Goal: Communication & Community: Answer question/provide support

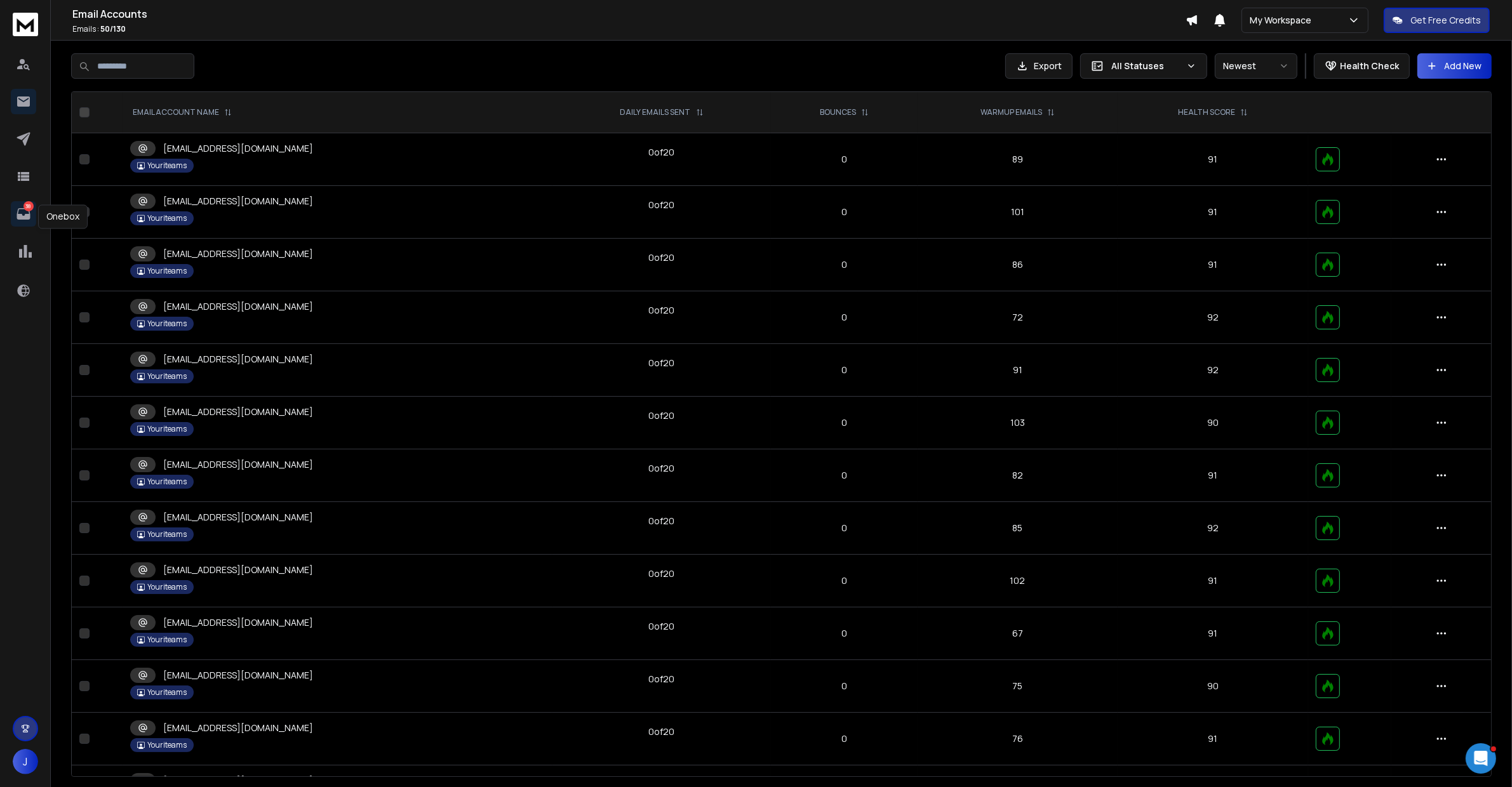
click at [18, 217] on icon at bounding box center [24, 214] width 15 height 15
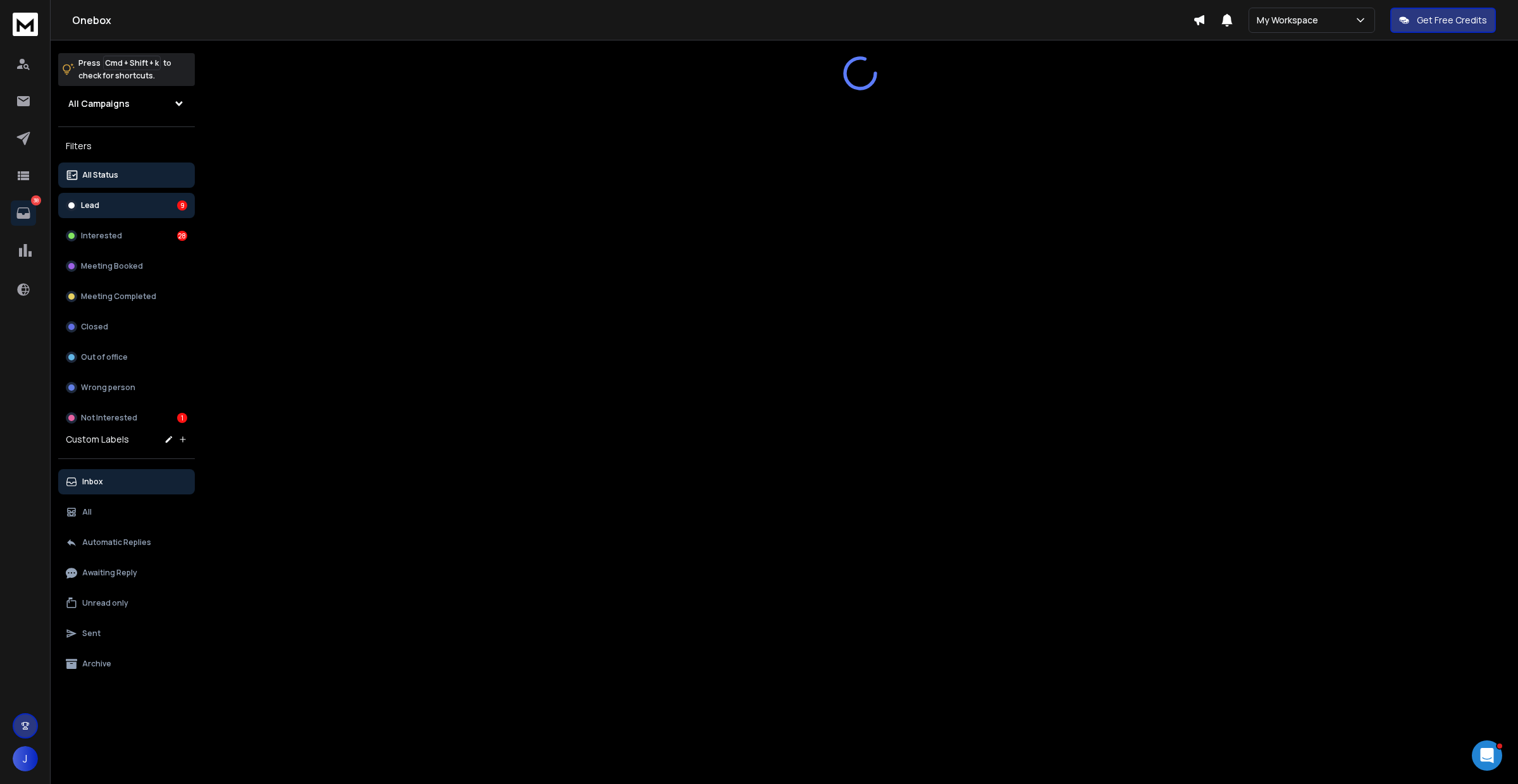
click at [119, 206] on button "Lead 9" at bounding box center [127, 205] width 137 height 25
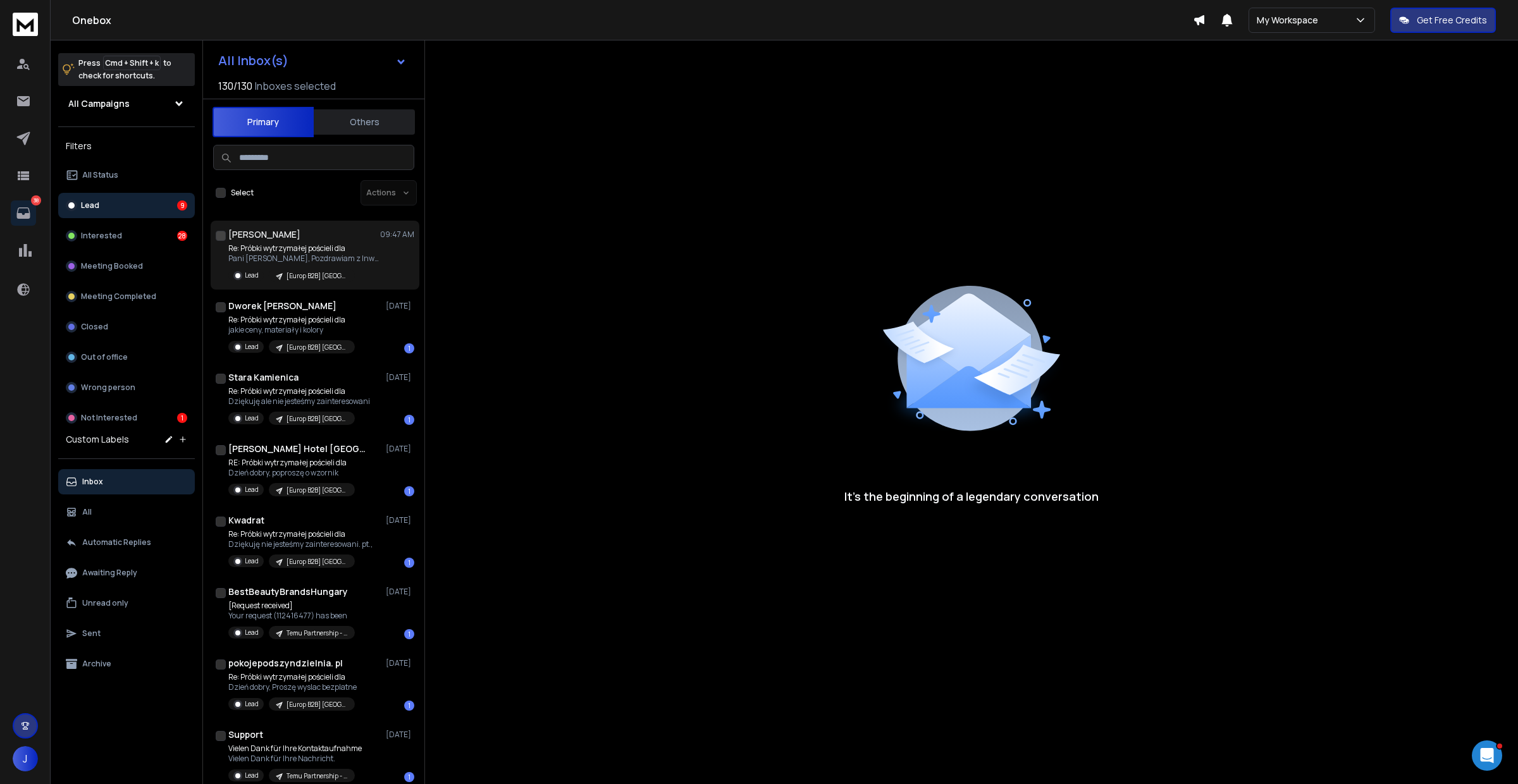
click at [376, 254] on div "Re: Próbki wytrzymałej pościeli dla Pani Joanno, Pozdrawiam z Inwałdu Lead [Eur…" at bounding box center [321, 263] width 186 height 39
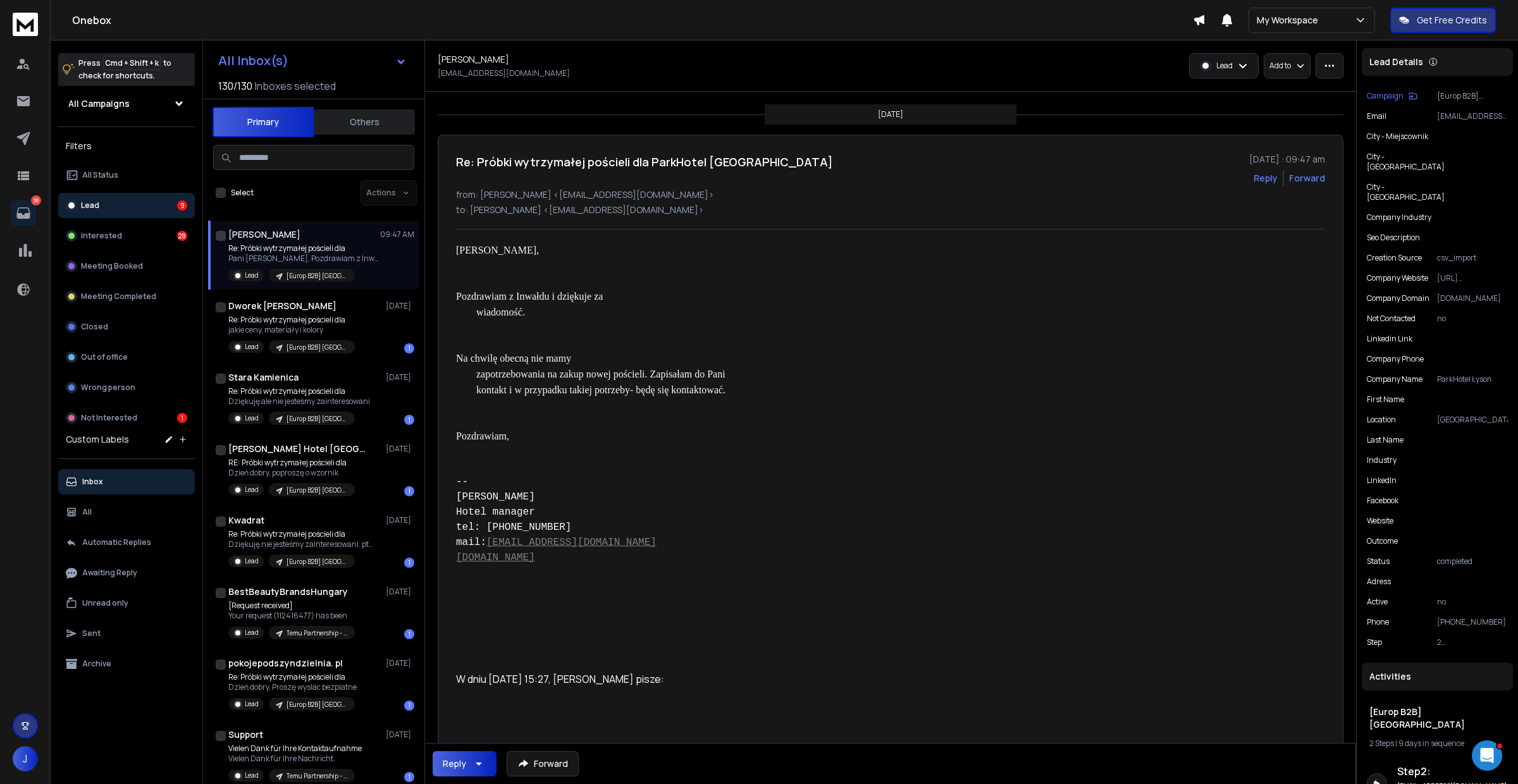
click at [458, 754] on button "Reply" at bounding box center [464, 763] width 64 height 25
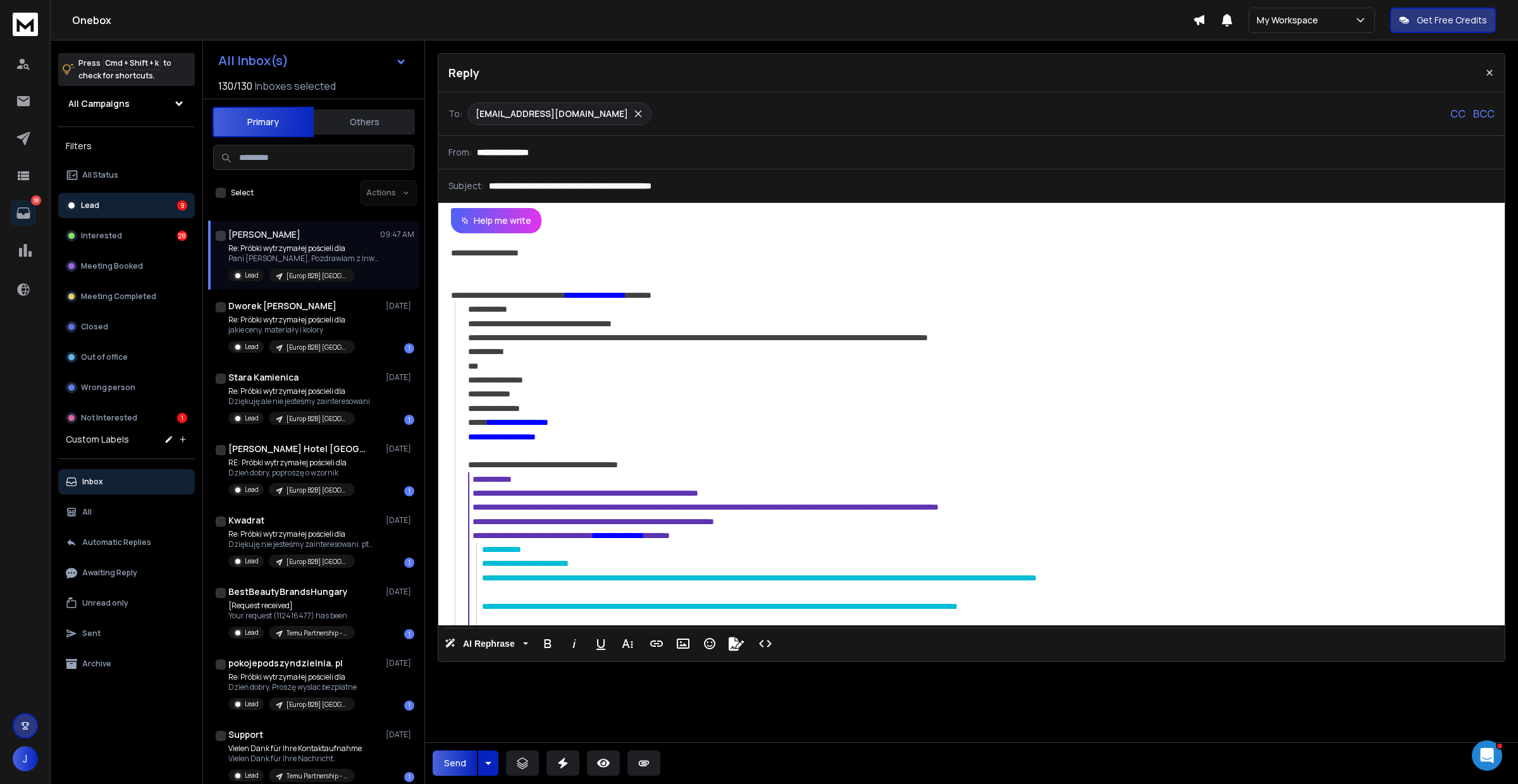
click at [448, 757] on button "Send" at bounding box center [454, 763] width 44 height 25
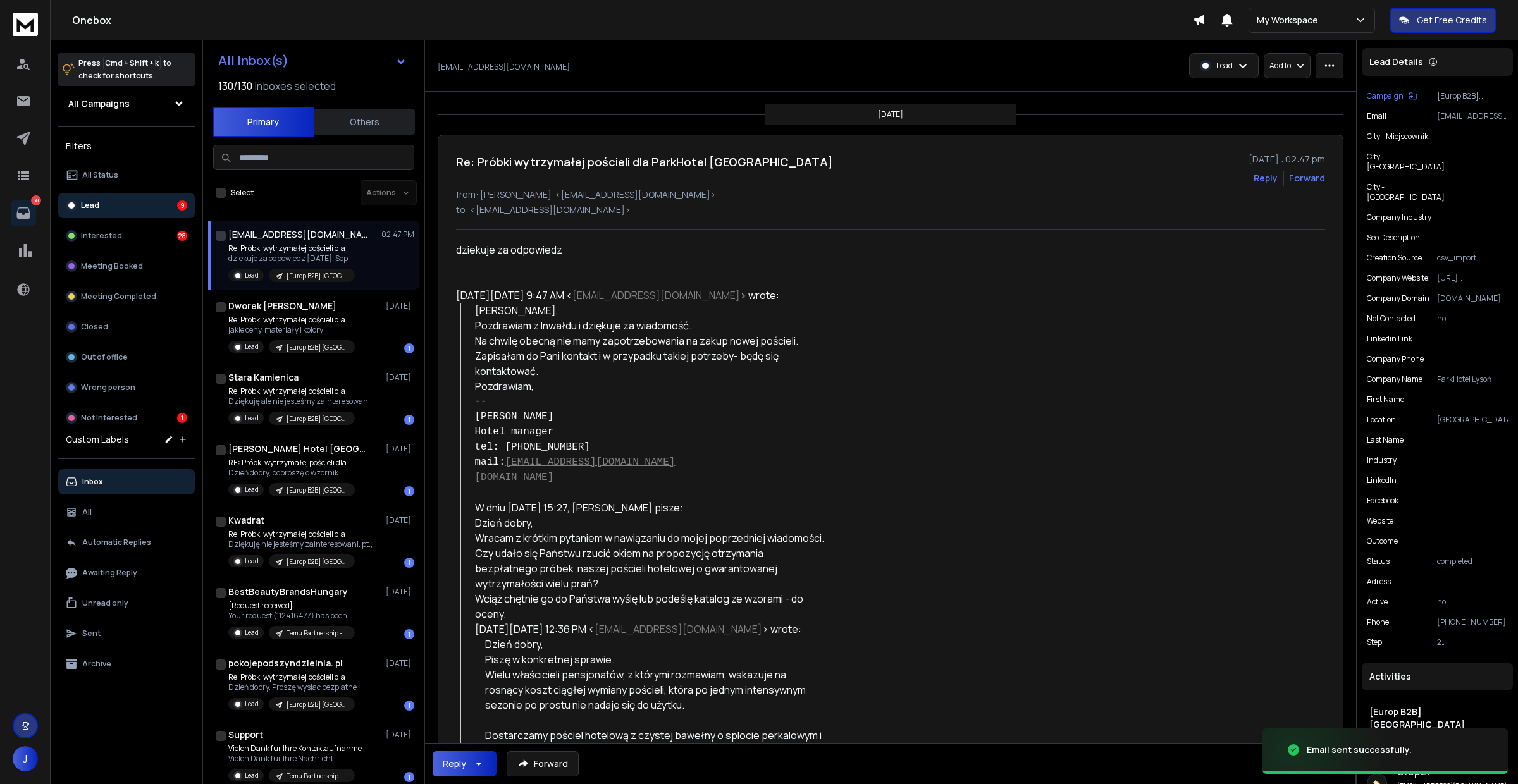
click at [1235, 70] on div "Lead" at bounding box center [1224, 66] width 68 height 24
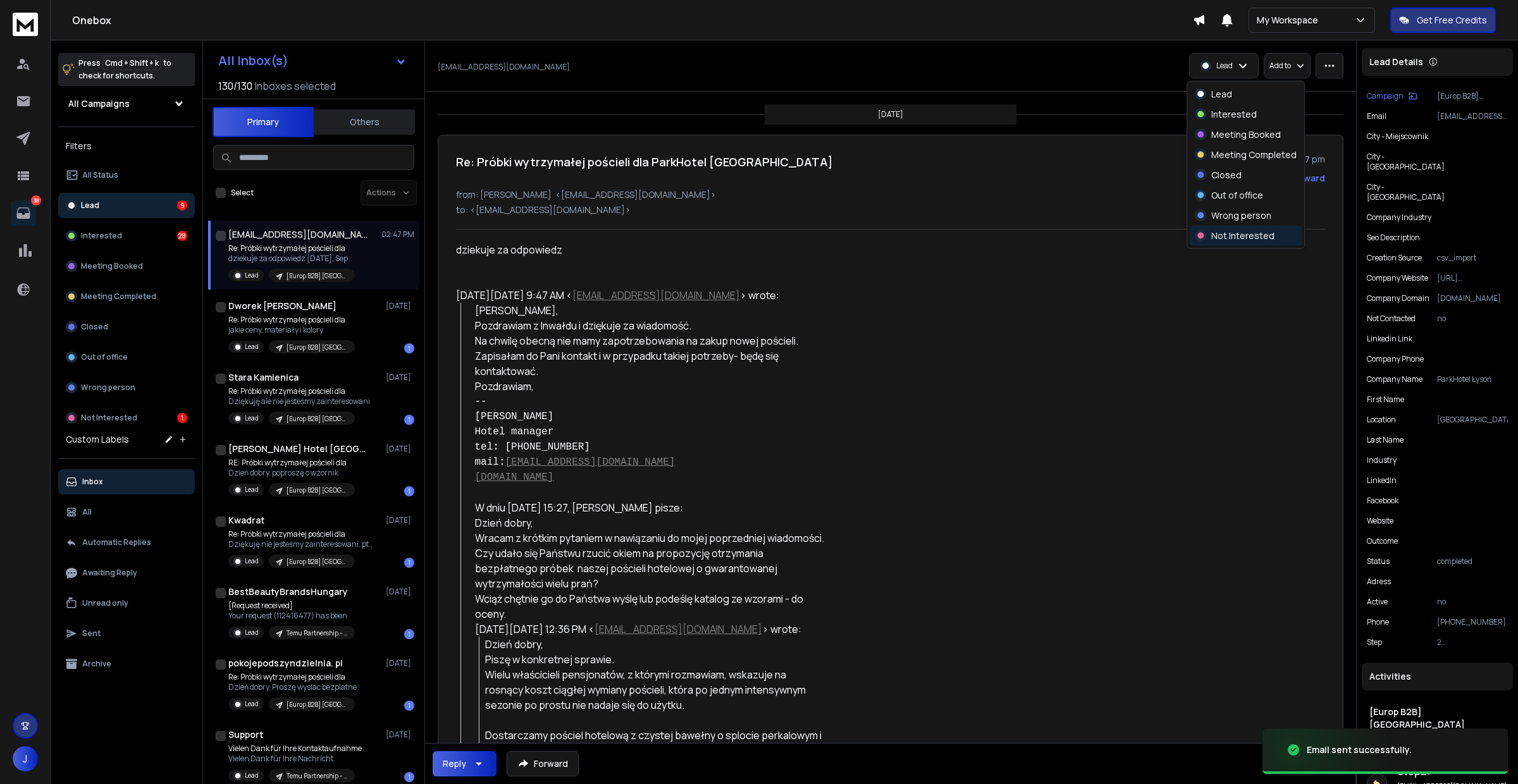
click at [1222, 242] on p "Not Interested" at bounding box center [1242, 236] width 63 height 13
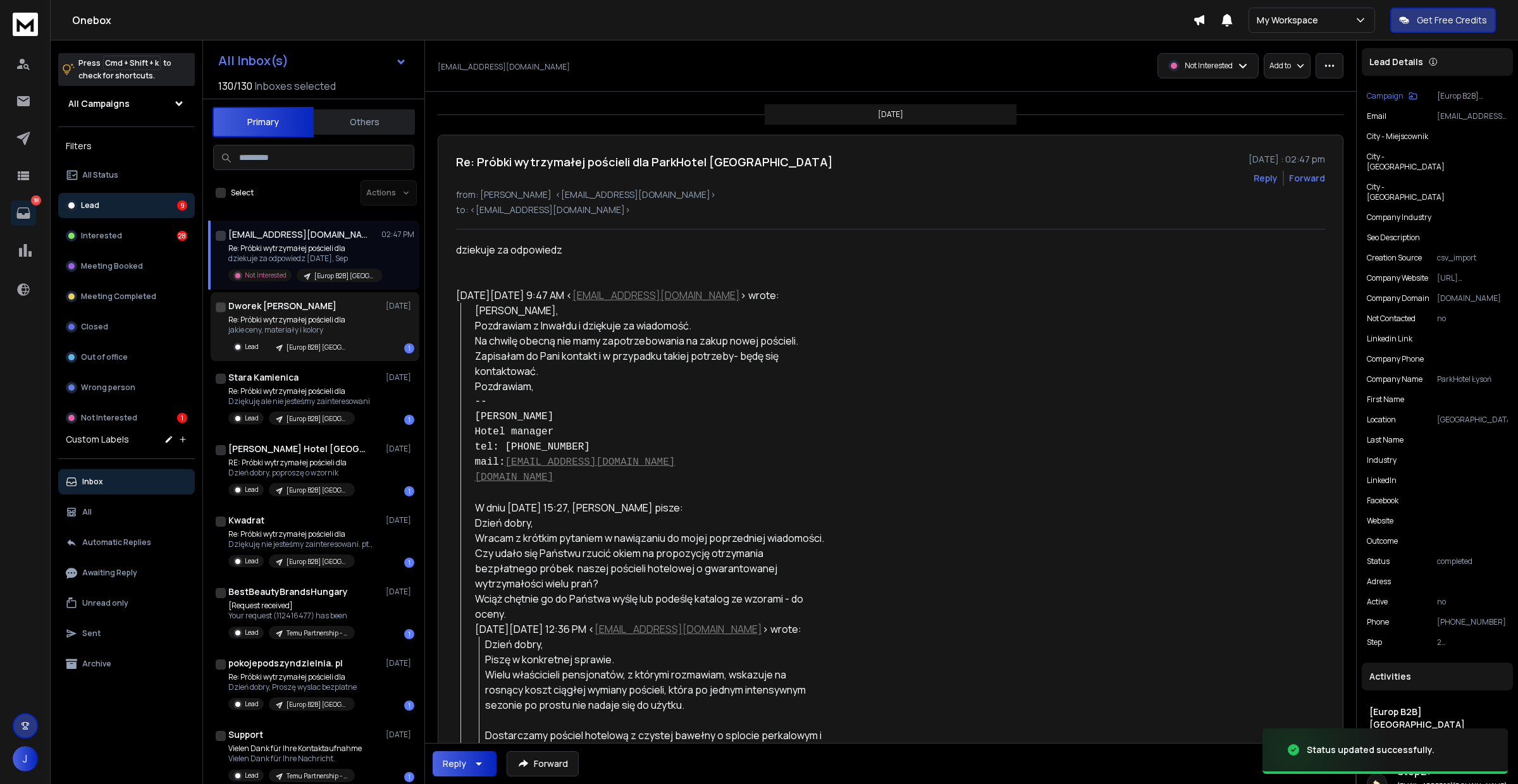
click at [336, 330] on p "jakie ceny, materiały i kolory" at bounding box center [292, 330] width 127 height 10
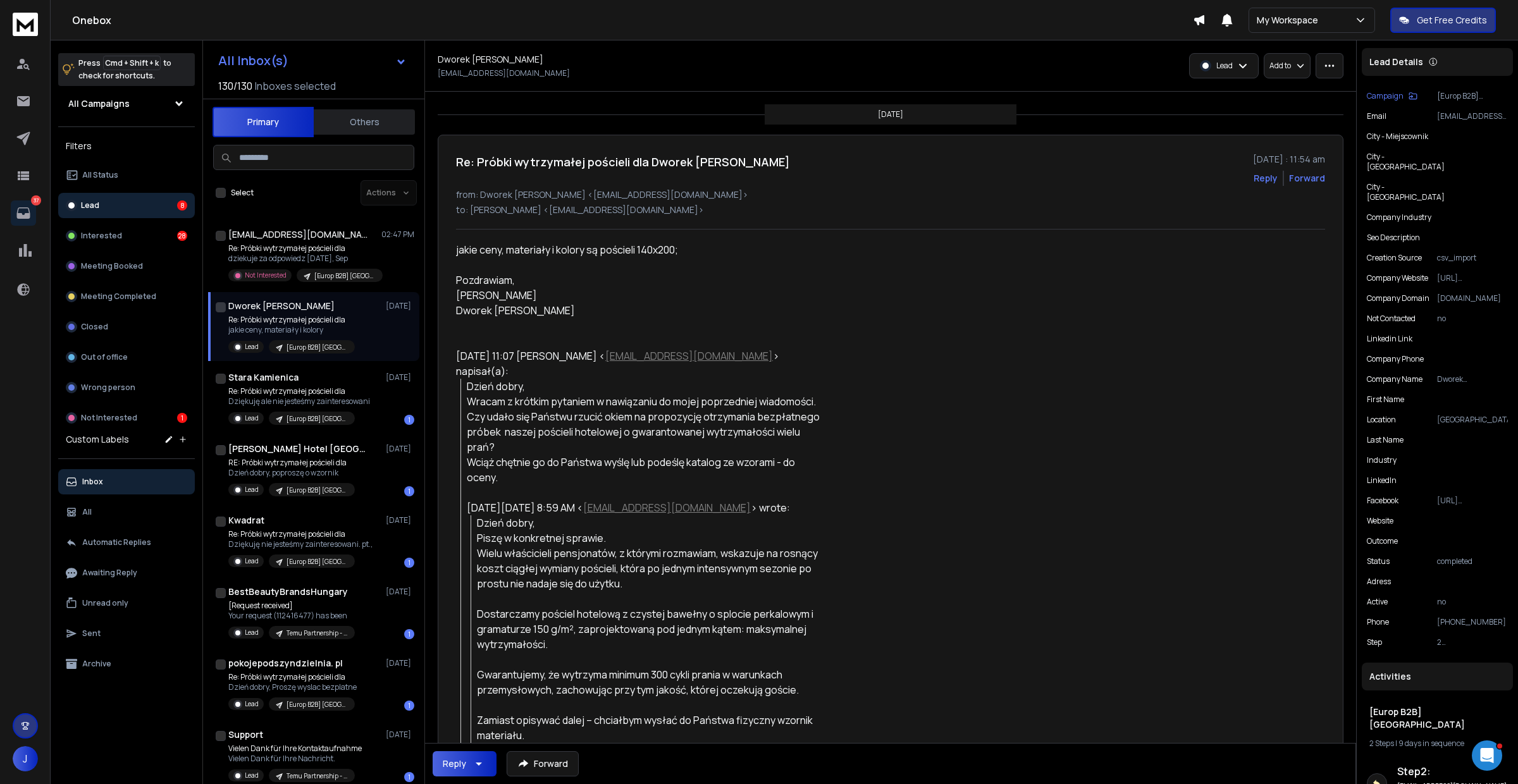
scroll to position [9, 0]
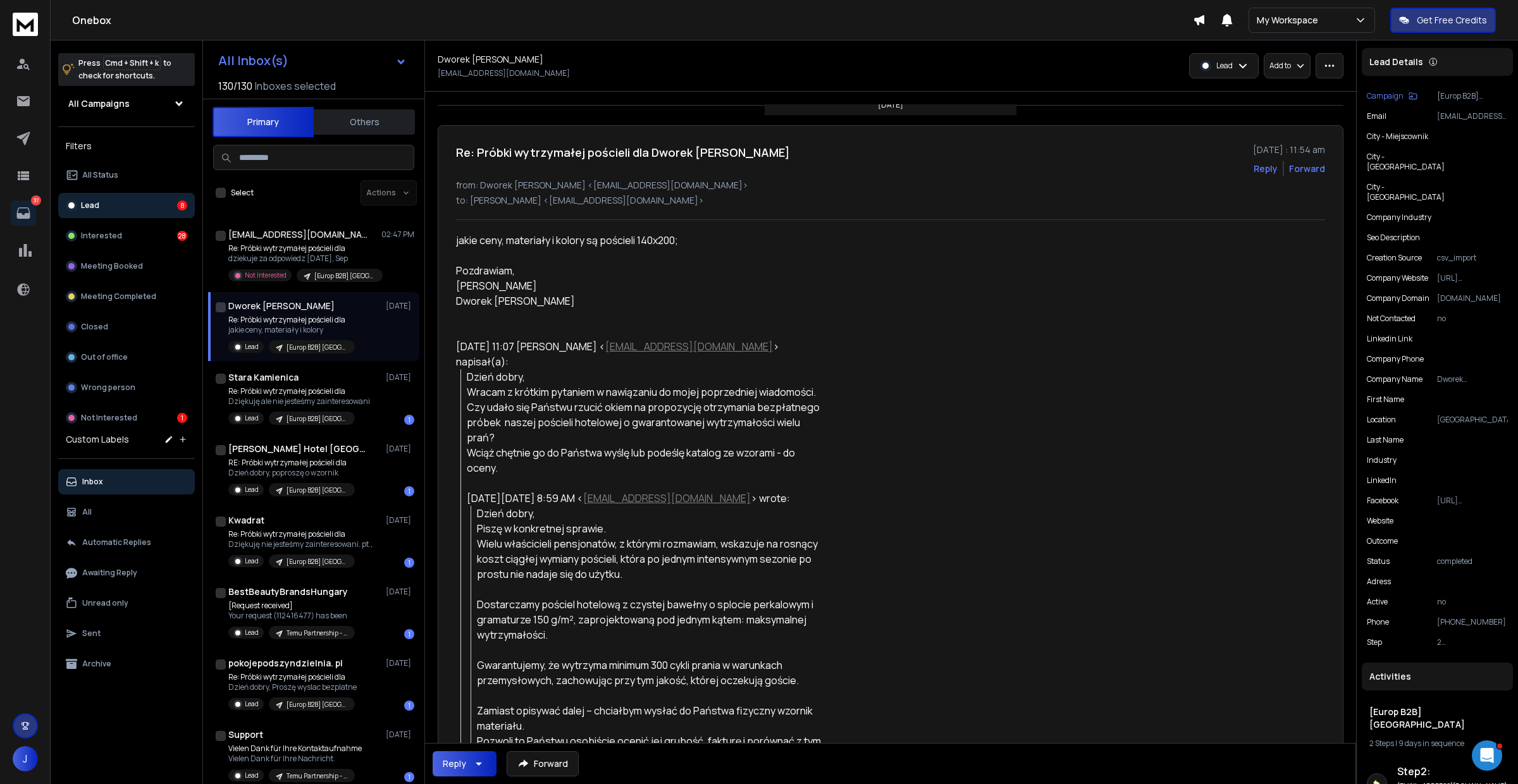
click at [1249, 63] on div "Lead" at bounding box center [1224, 66] width 68 height 24
click at [1225, 112] on p "Interested" at bounding box center [1234, 114] width 46 height 13
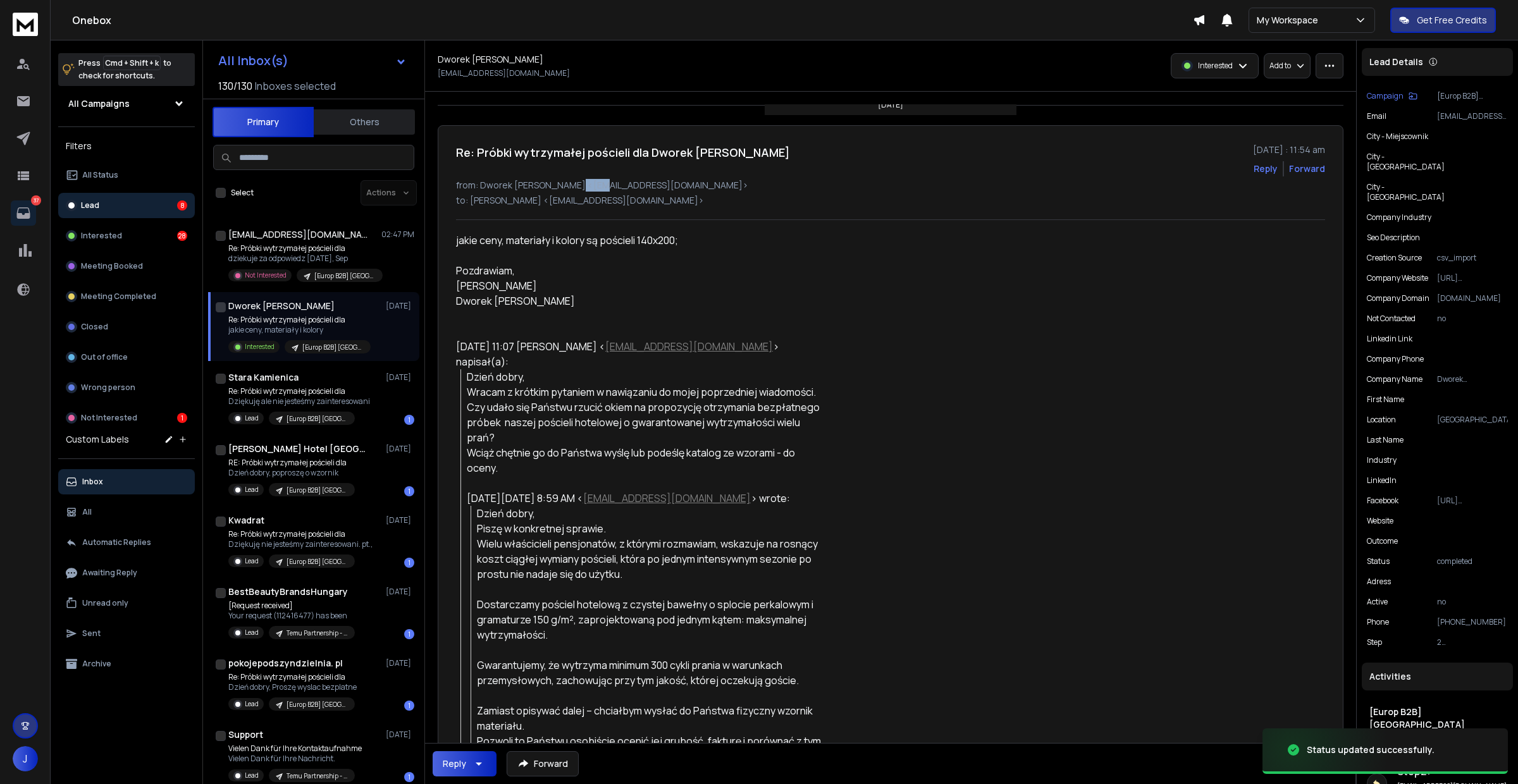
drag, startPoint x: 663, startPoint y: 188, endPoint x: 585, endPoint y: 184, distance: 78.1
click at [585, 184] on p "from: [PERSON_NAME] <[EMAIL_ADDRESS][DOMAIN_NAME]>" at bounding box center [890, 185] width 869 height 13
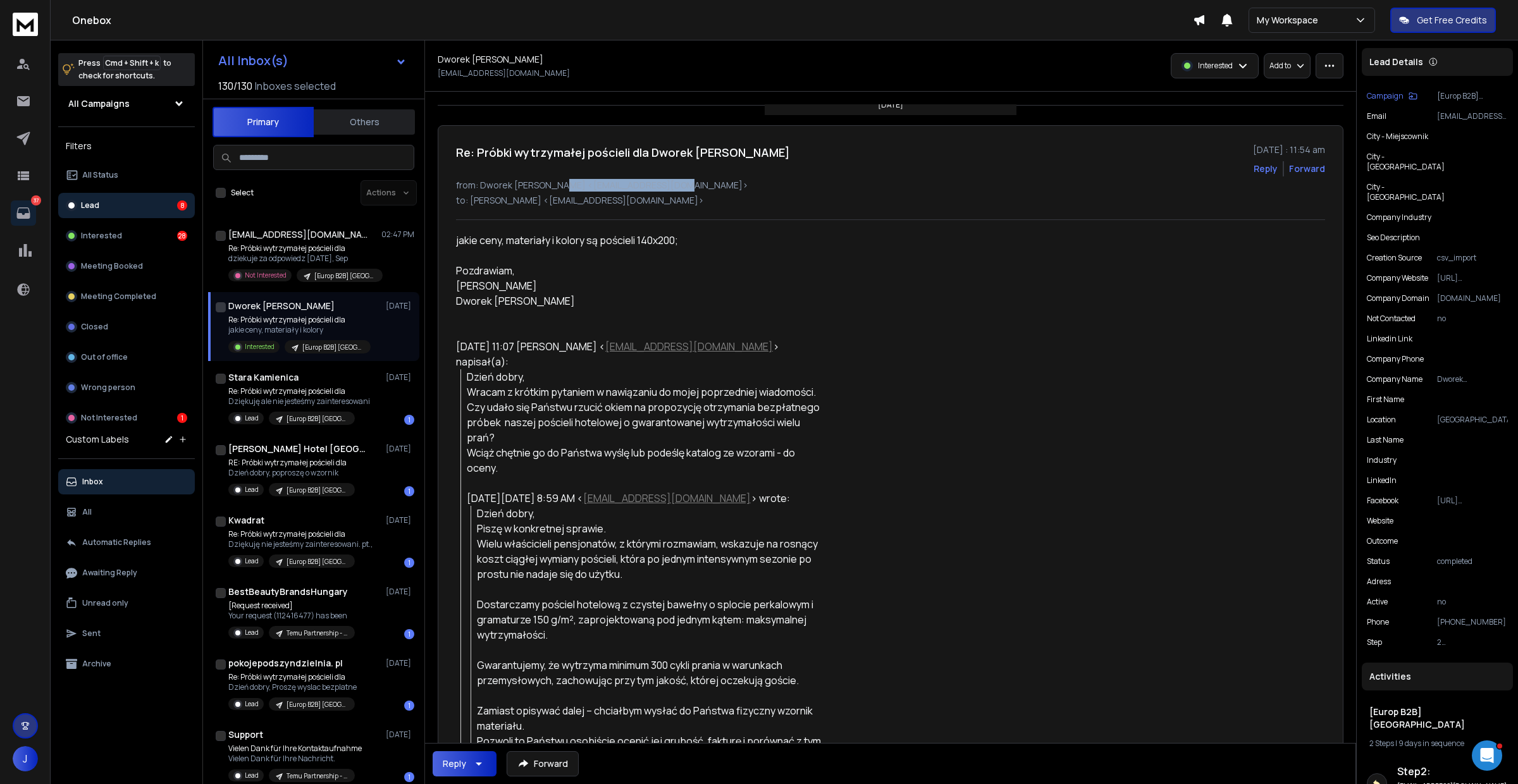
drag, startPoint x: 659, startPoint y: 182, endPoint x: 550, endPoint y: 181, distance: 109.0
click at [550, 181] on p "from: [PERSON_NAME] <[EMAIL_ADDRESS][DOMAIN_NAME]>" at bounding box center [890, 185] width 869 height 13
copy p "[EMAIL_ADDRESS][DOMAIN_NAME]"
drag, startPoint x: 546, startPoint y: 298, endPoint x: 455, endPoint y: 304, distance: 91.2
click at [456, 304] on div "Dworek [PERSON_NAME]" at bounding box center [640, 301] width 369 height 15
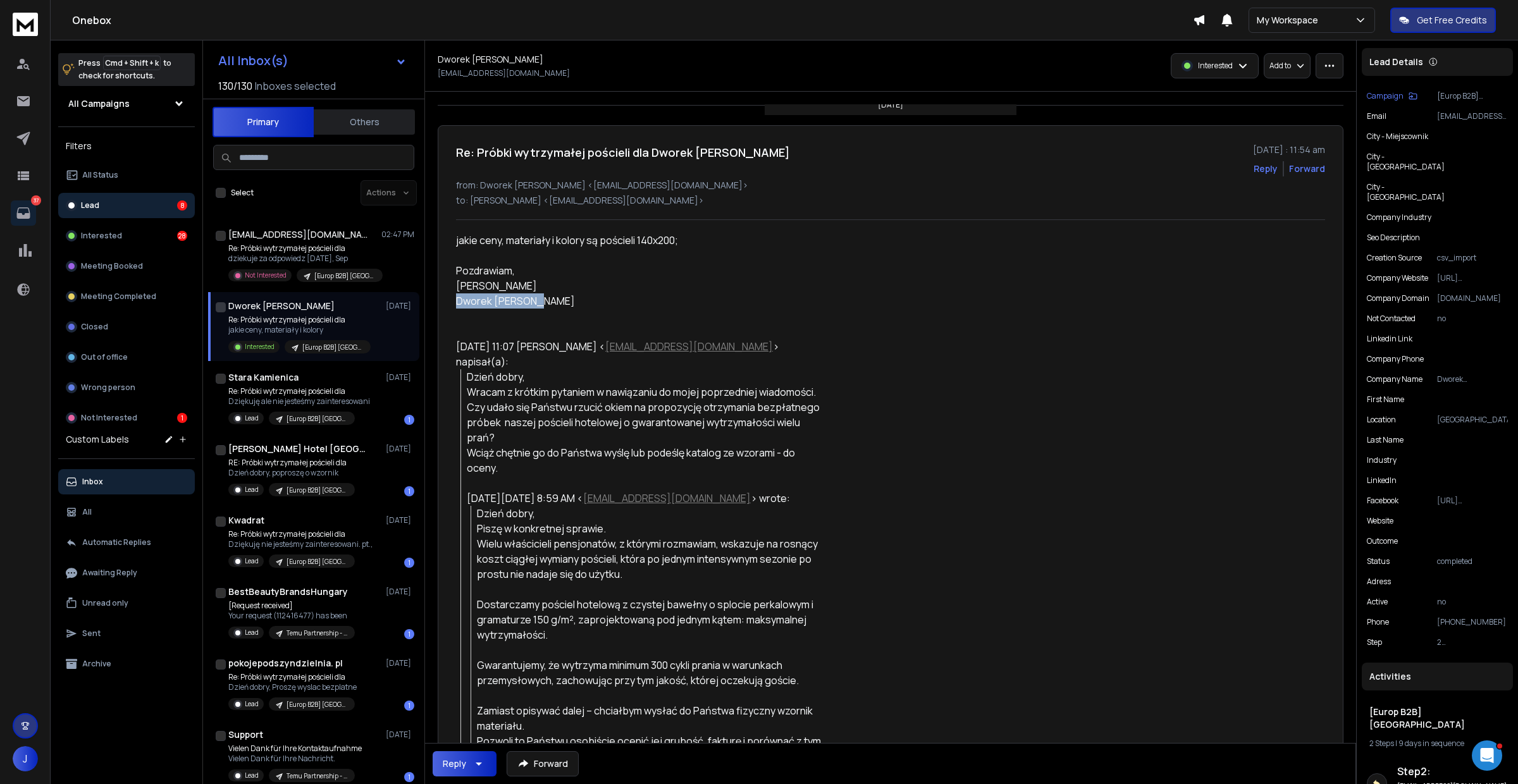
copy div "Dworek [PERSON_NAME]"
click at [1077, 292] on div "Re: [PERSON_NAME] wytrzymałej pościeli dla Dworek Jurajski [DATE] : 11:54 am Re…" at bounding box center [890, 573] width 869 height 858
click at [523, 765] on icon at bounding box center [523, 763] width 9 height 8
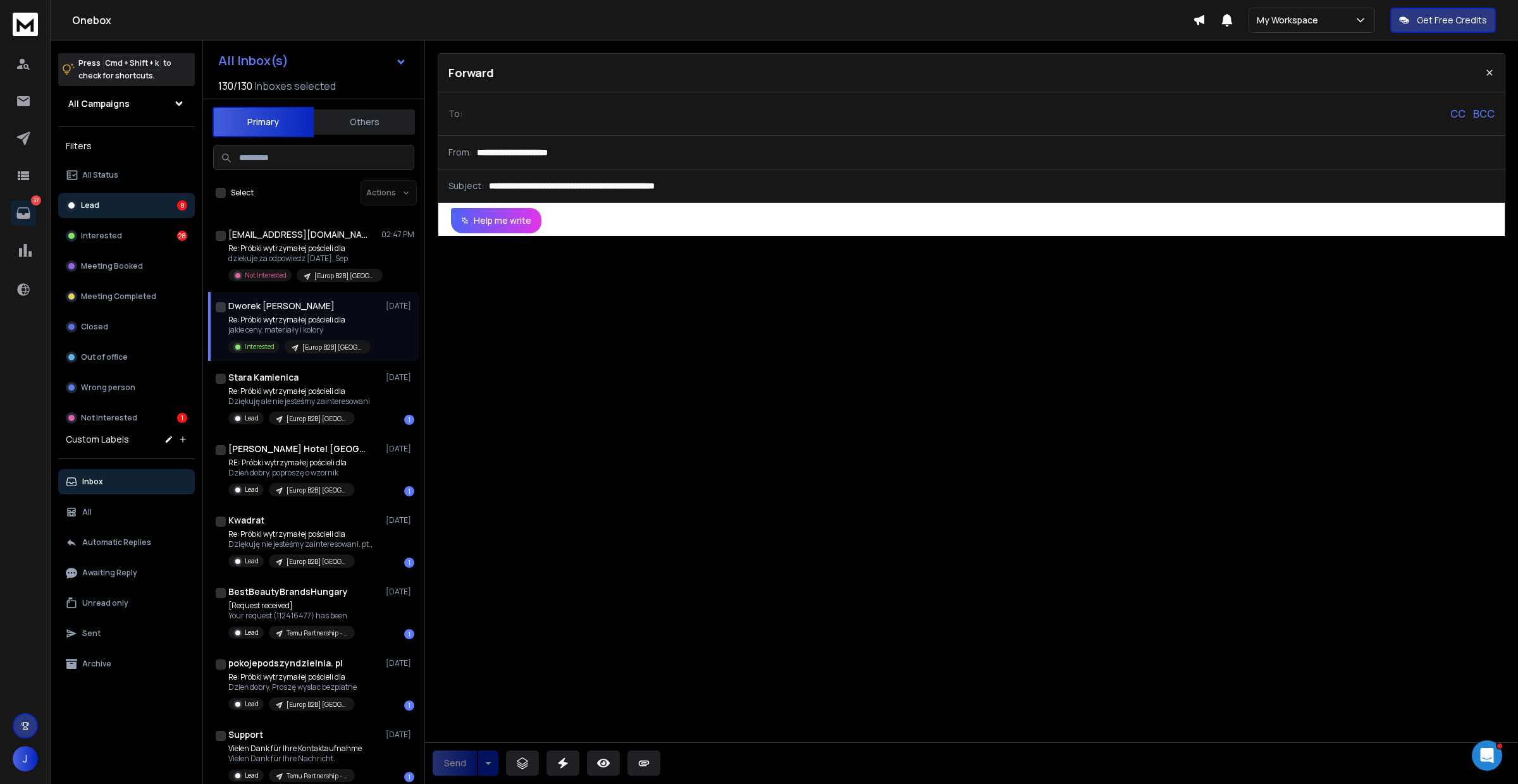
scroll to position [0, 0]
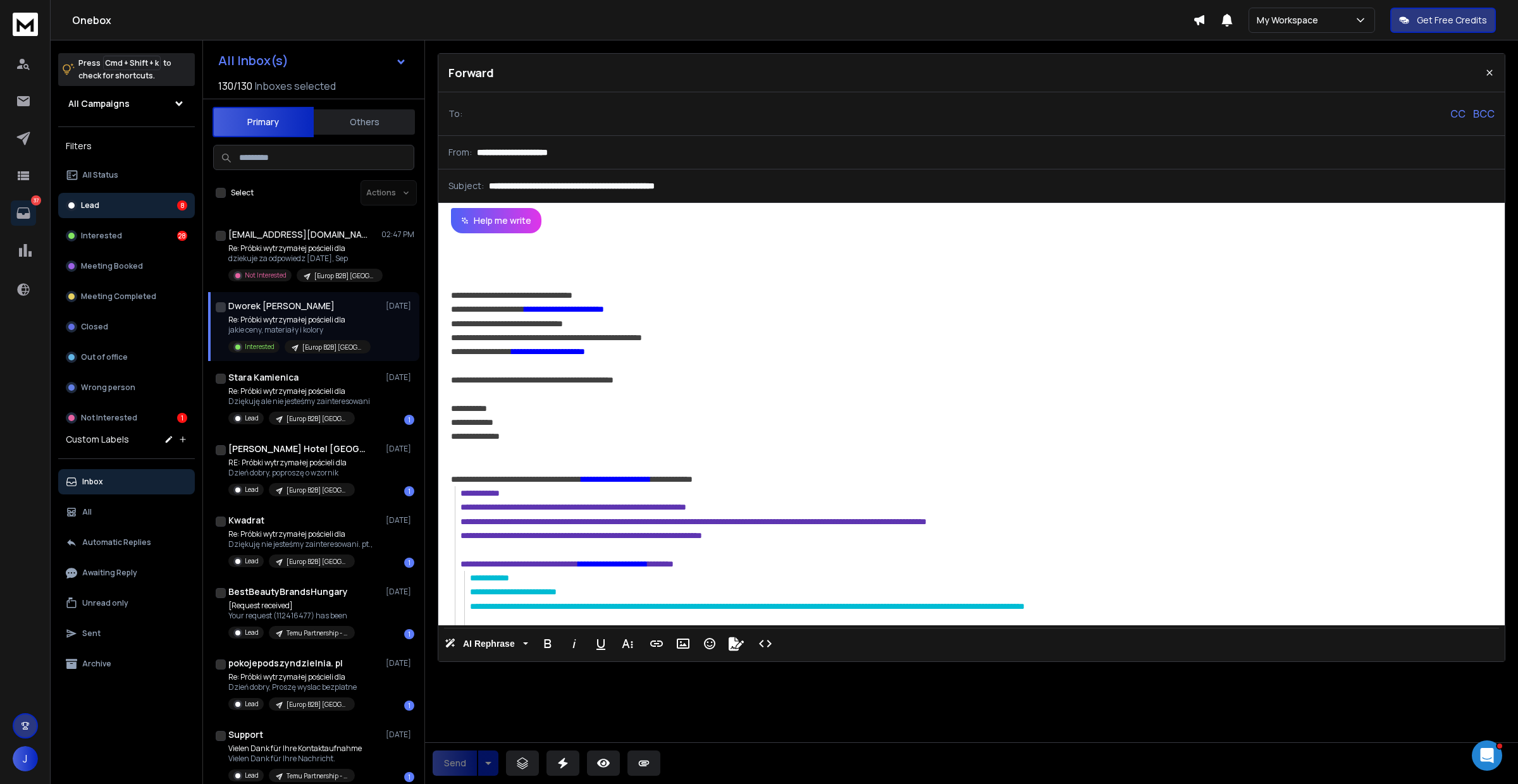
click at [546, 120] on input at bounding box center [511, 114] width 89 height 23
paste input "**********"
type input "**********"
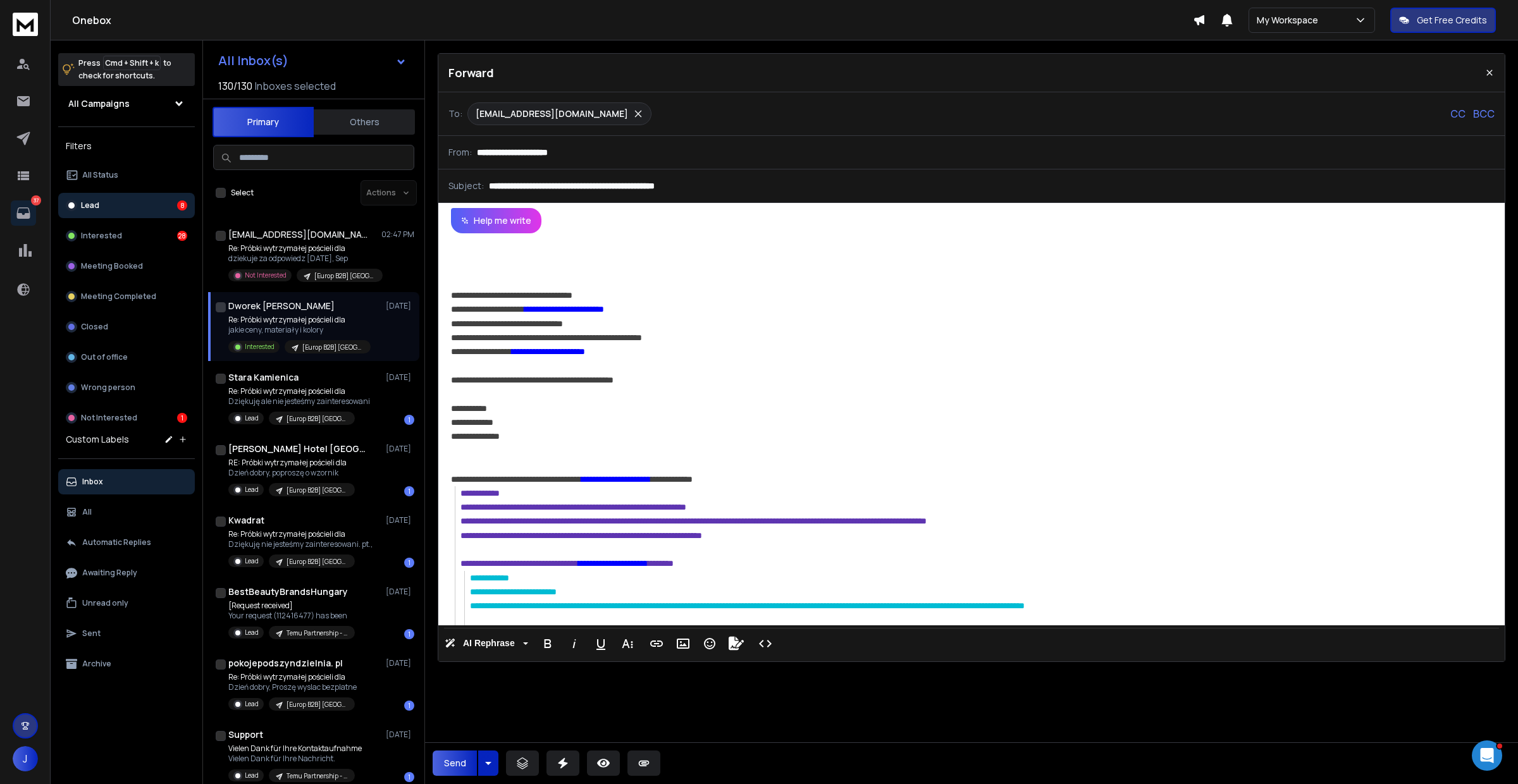
click at [626, 267] on div at bounding box center [972, 267] width 1041 height 14
click at [447, 752] on button "Send" at bounding box center [454, 763] width 44 height 25
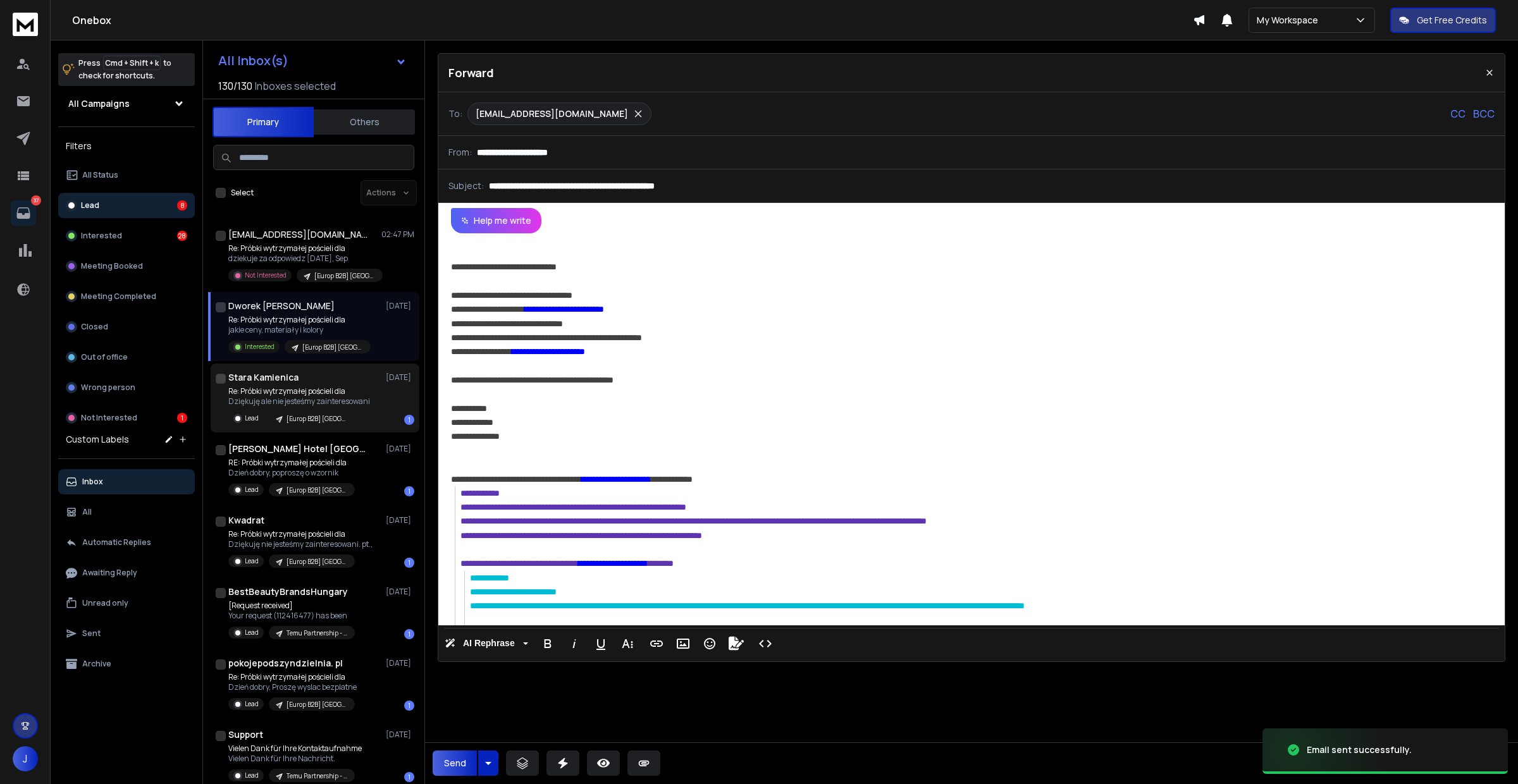
click at [375, 395] on div "Re: Próbki wytrzymałej pościeli dla Dziękuję ale nie jesteśmy zainteresowani Le…" at bounding box center [321, 406] width 186 height 39
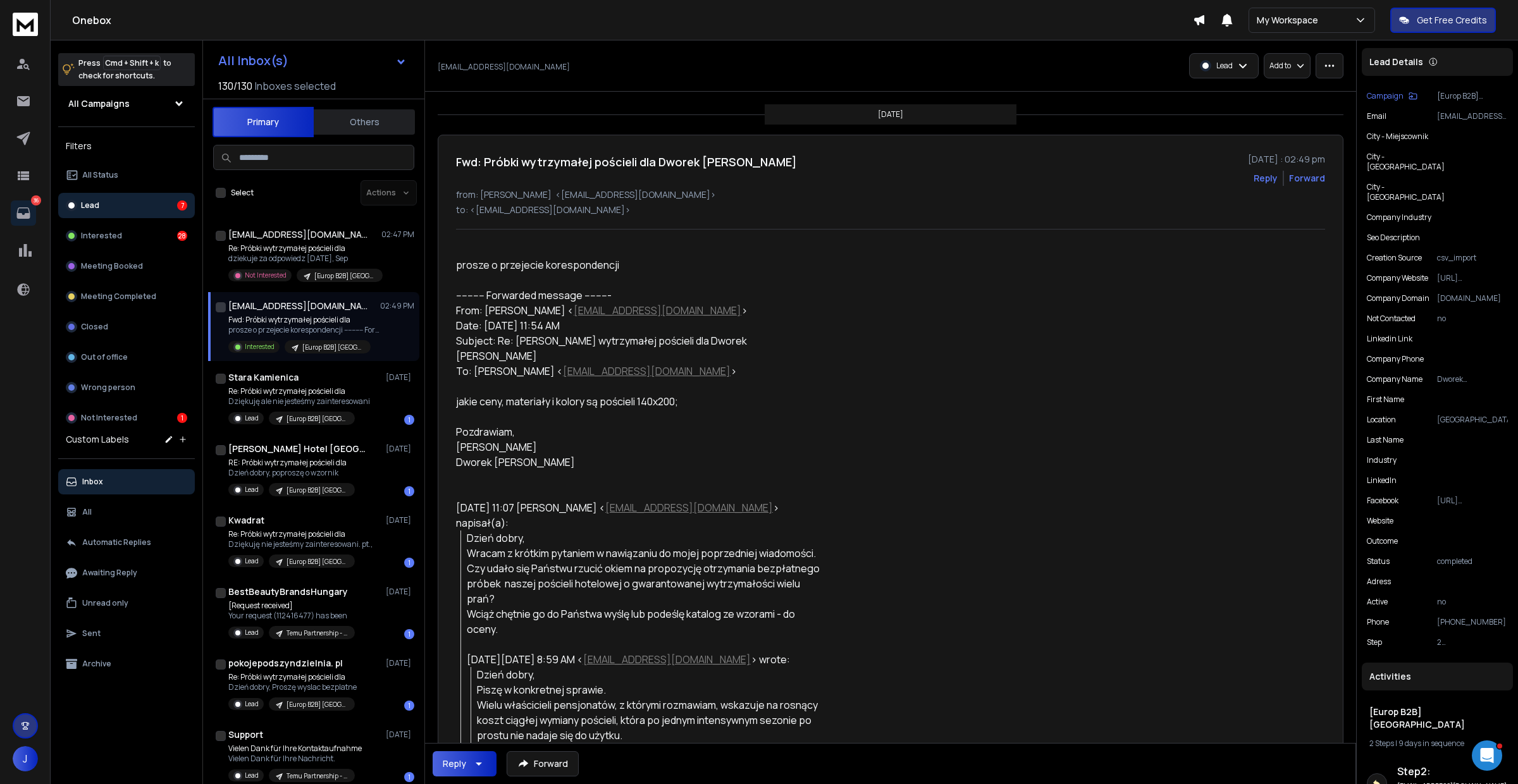
click at [1244, 61] on icon at bounding box center [1242, 65] width 10 height 10
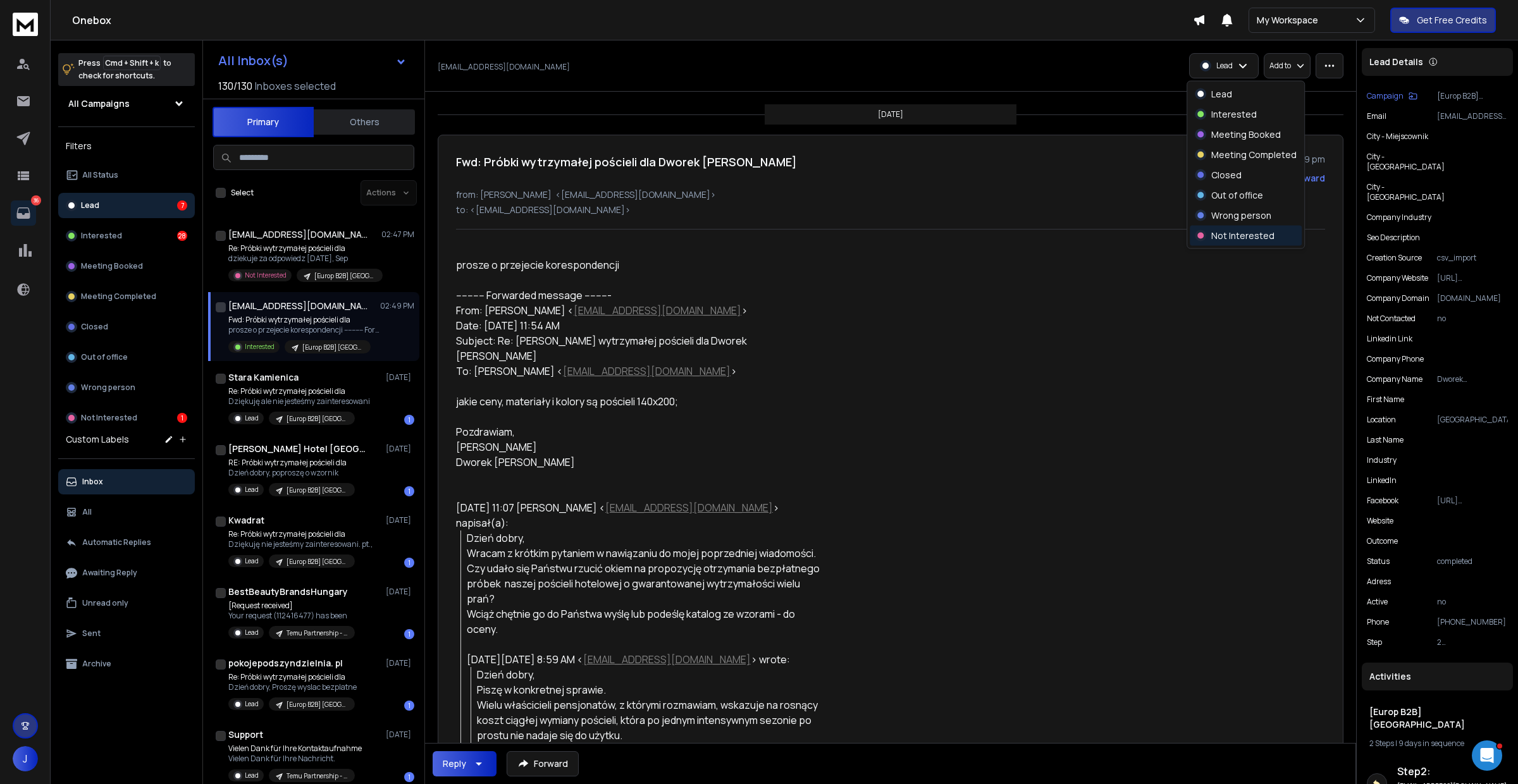
click at [1244, 240] on p "Not Interested" at bounding box center [1242, 236] width 63 height 13
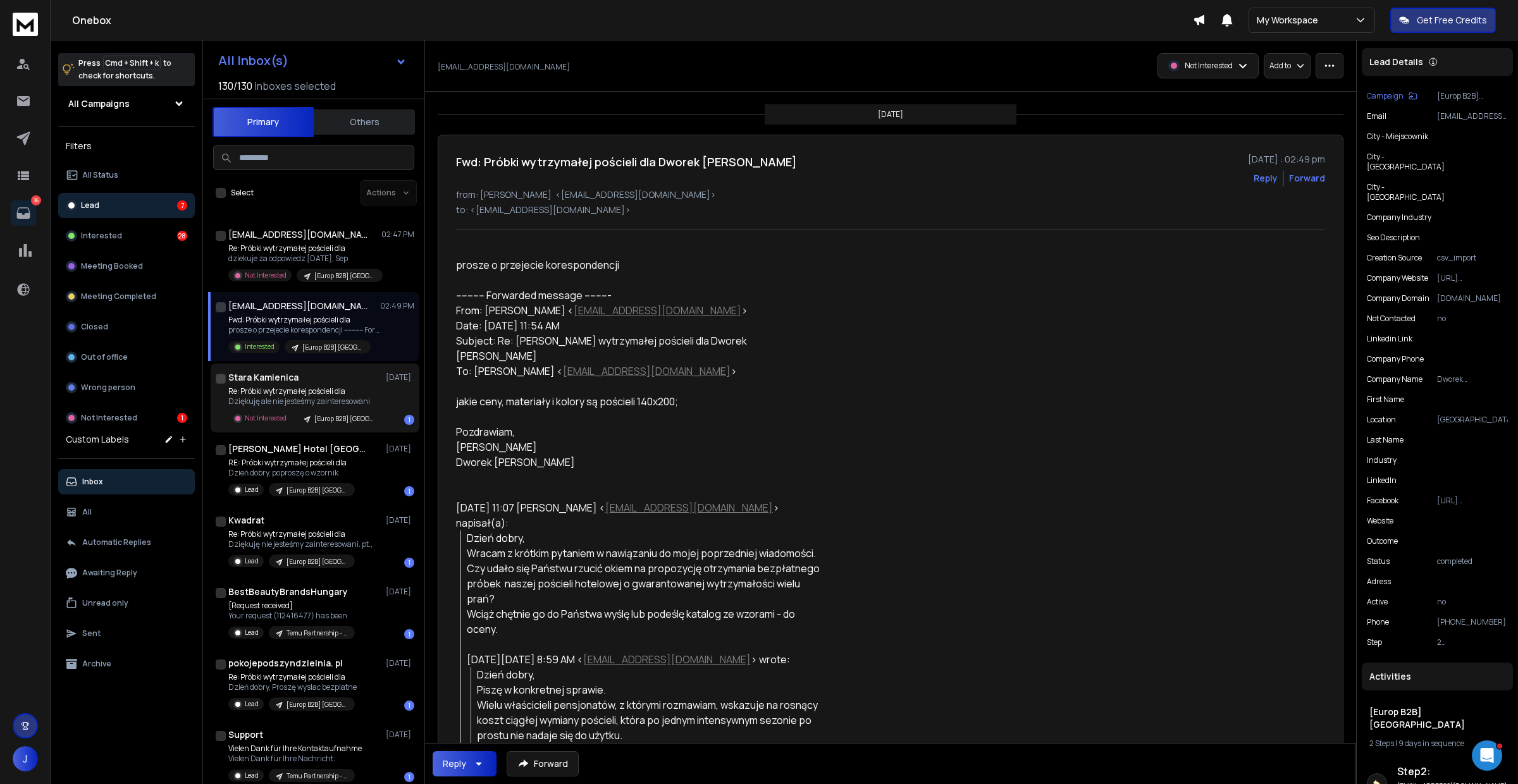
click at [380, 397] on div "Re: Próbki wytrzymałej pościeli dla Dziękuję ale nie jesteśmy zainteresowani No…" at bounding box center [305, 406] width 154 height 39
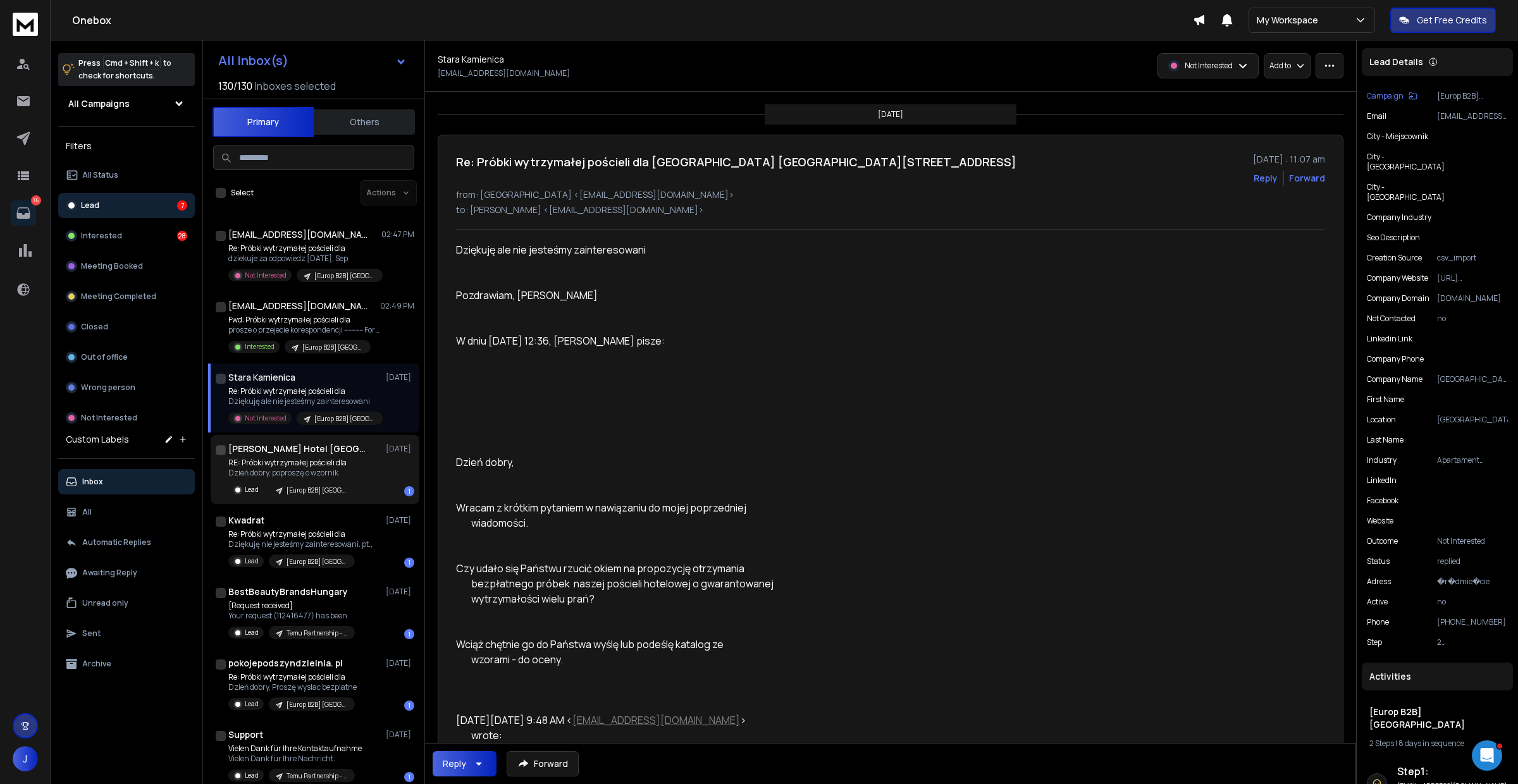
click at [356, 458] on div "RE: Próbki wytrzymałej pościeli dla Dzień dobry, poproszę o wzornik Lead [Europ…" at bounding box center [321, 477] width 186 height 39
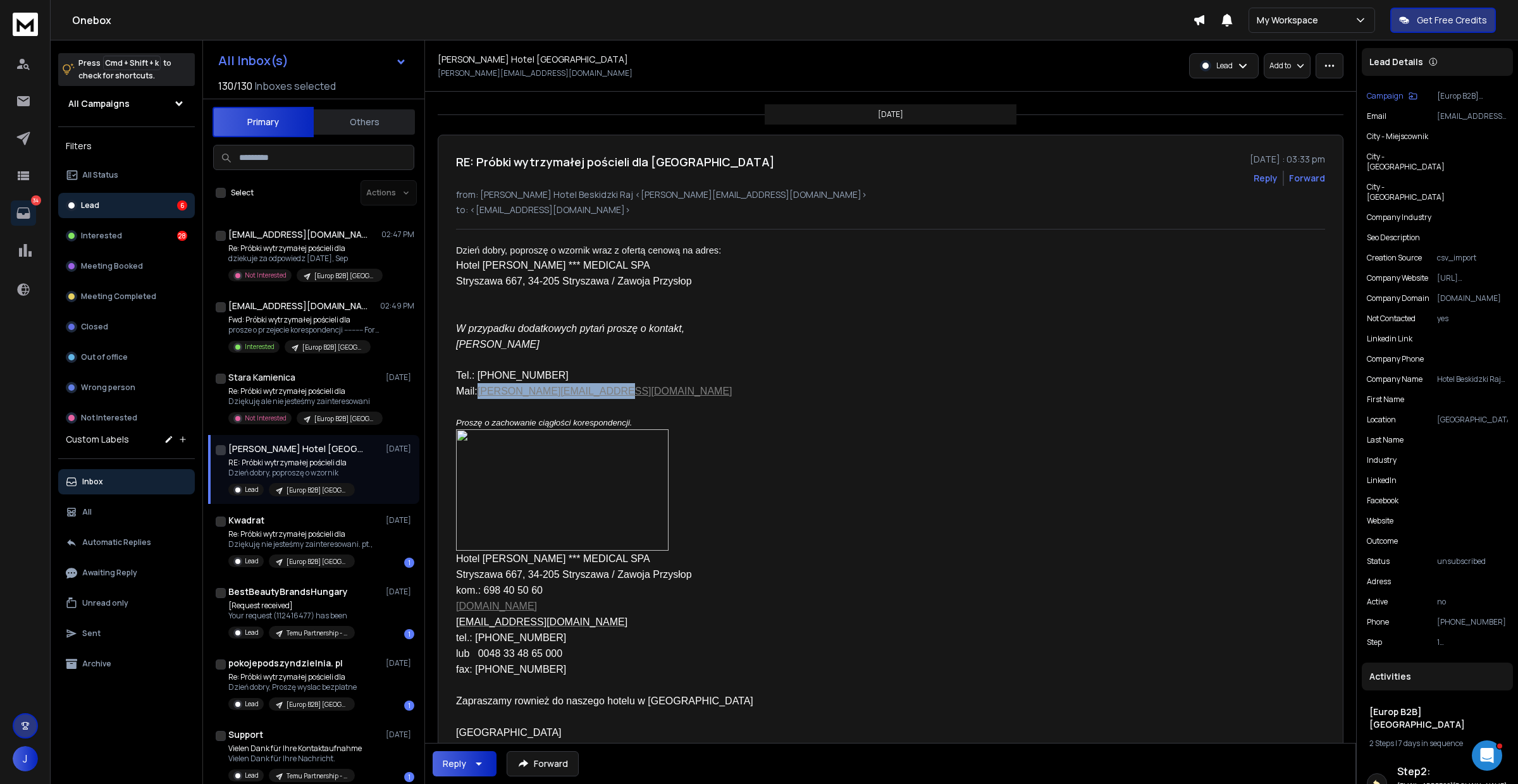
drag, startPoint x: 607, startPoint y: 388, endPoint x: 479, endPoint y: 391, distance: 128.0
click at [479, 391] on p "Mail: [PERSON_NAME][EMAIL_ADDRESS][DOMAIN_NAME]" at bounding box center [640, 391] width 369 height 16
copy link "[PERSON_NAME][EMAIL_ADDRESS][DOMAIN_NAME]"
click at [520, 372] on span "Tel.: [PHONE_NUMBER]" at bounding box center [512, 375] width 112 height 11
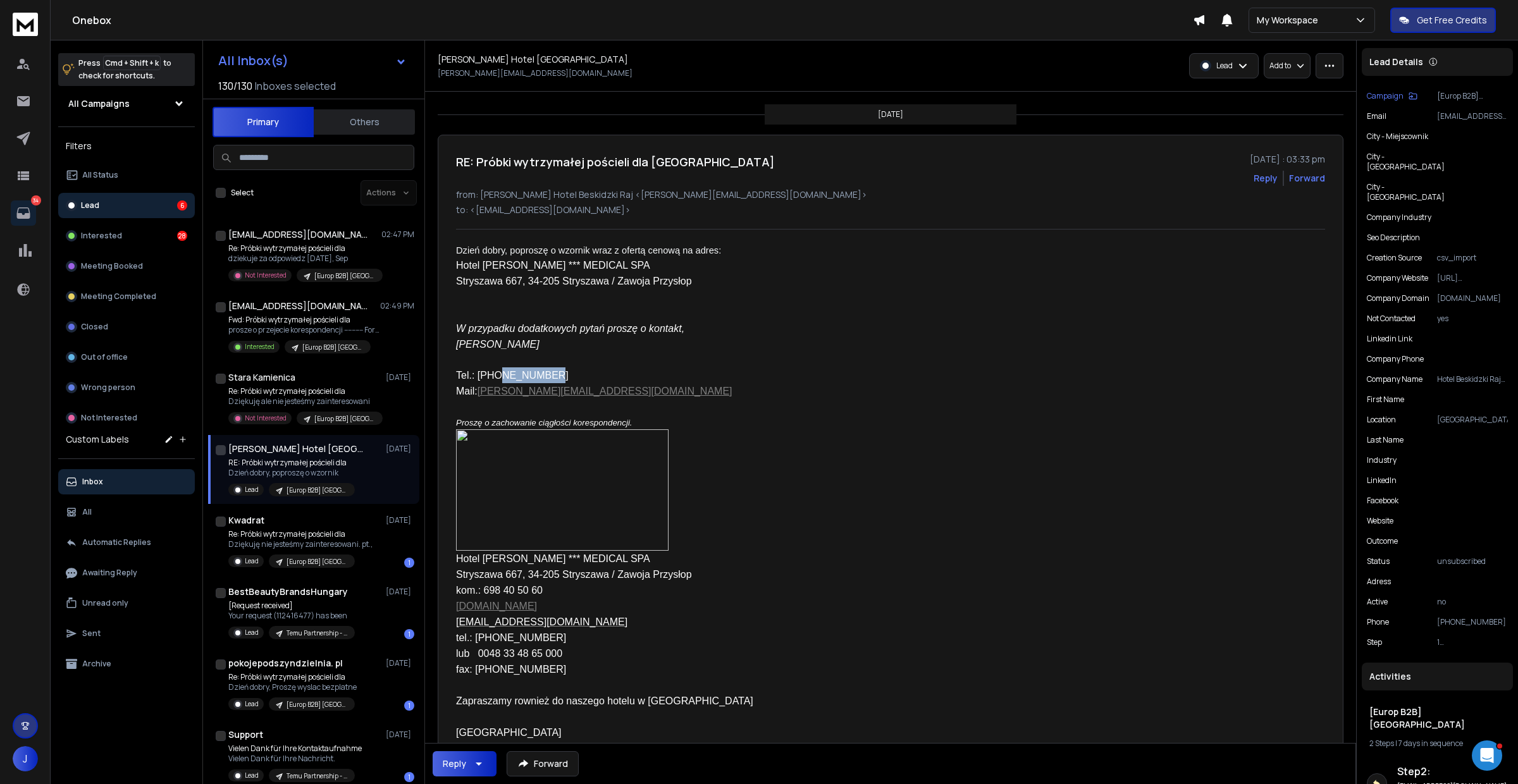
copy span "698405060"
click at [528, 760] on button "Forward" at bounding box center [542, 763] width 72 height 25
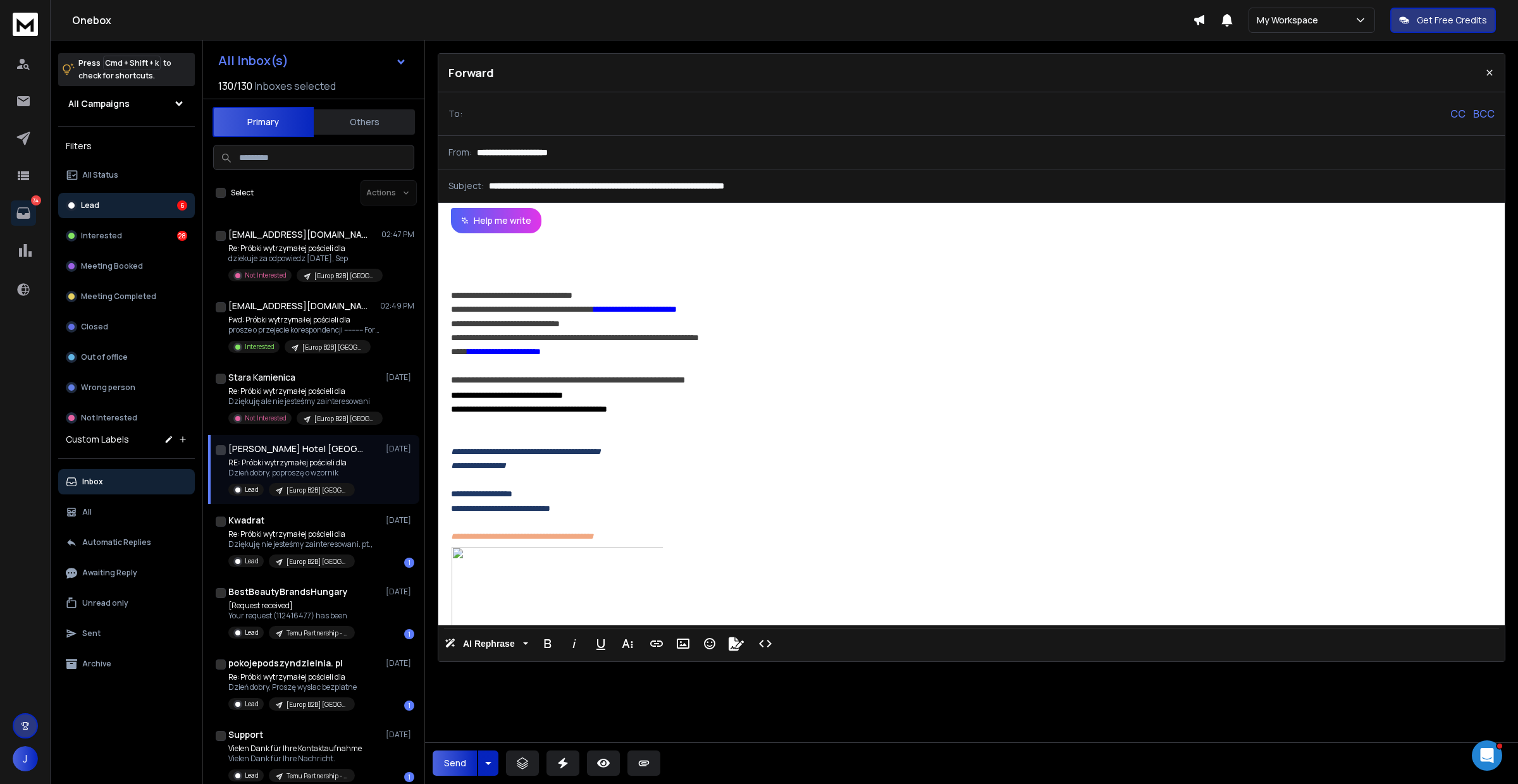
click at [675, 111] on div at bounding box center [956, 114] width 978 height 23
click at [497, 123] on input at bounding box center [511, 114] width 89 height 23
paste input "**********"
type input "**********"
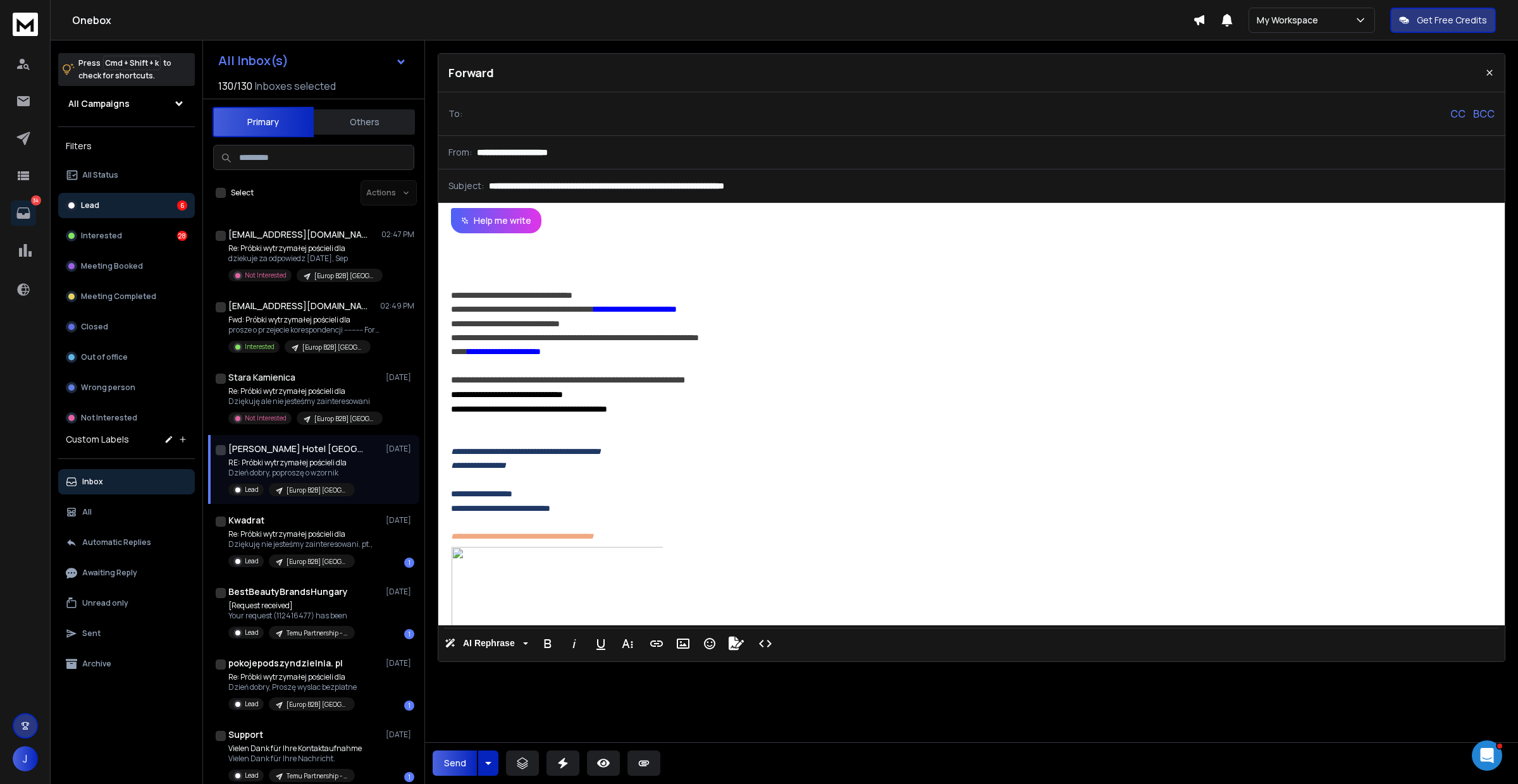
scroll to position [0, 0]
click at [614, 251] on div at bounding box center [972, 253] width 1041 height 14
click at [457, 761] on button "Send" at bounding box center [454, 763] width 44 height 25
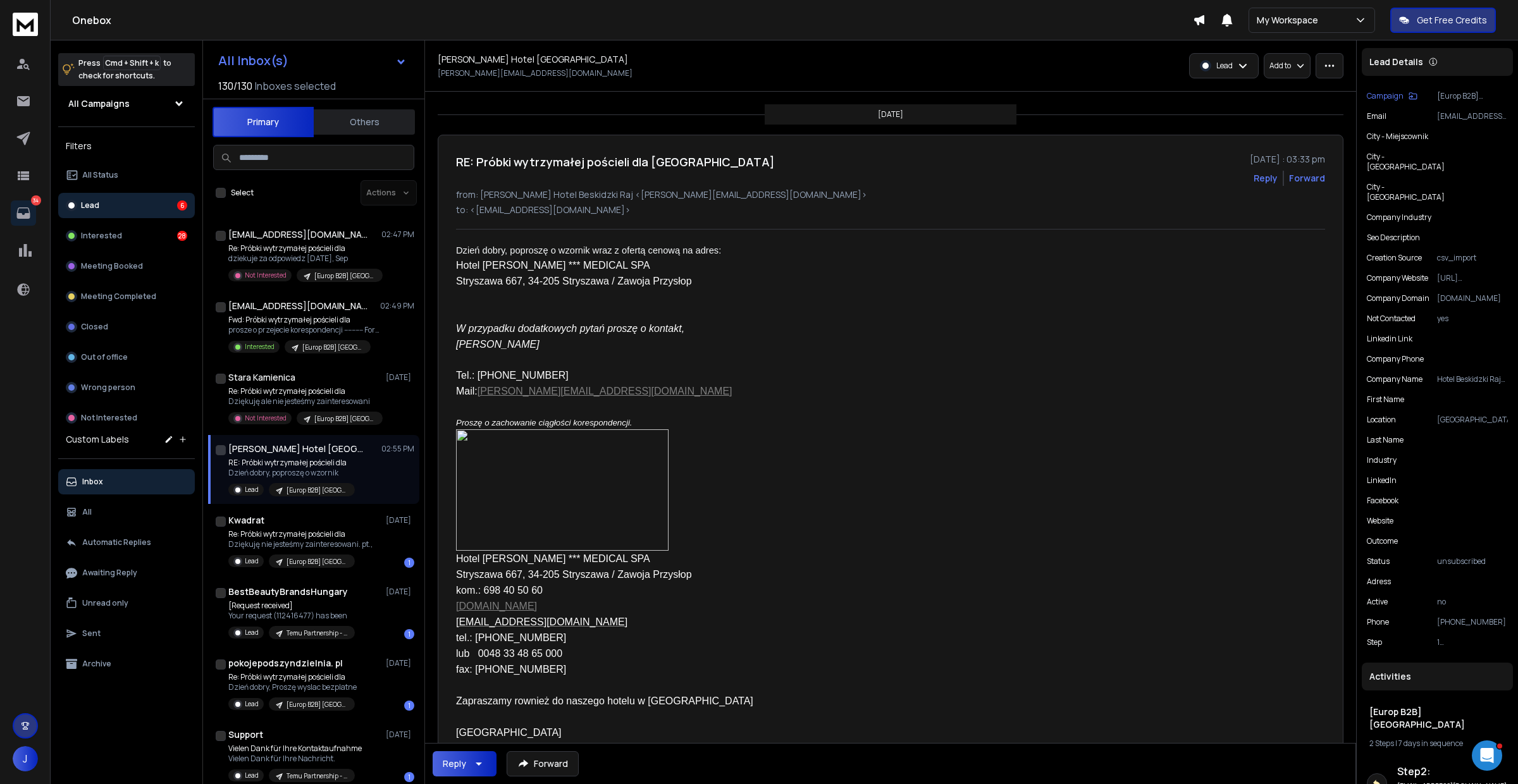
click at [1238, 61] on icon at bounding box center [1242, 65] width 10 height 10
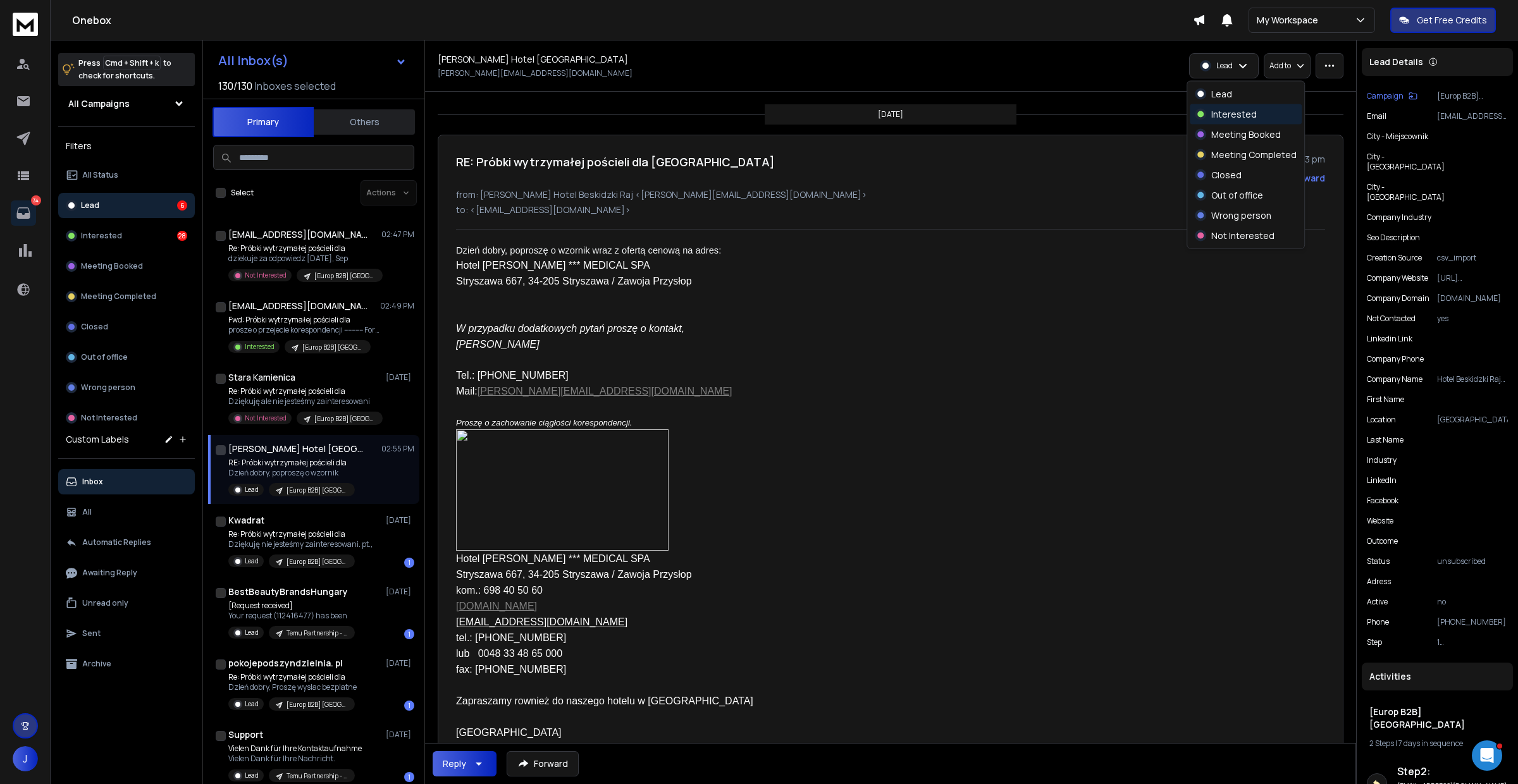
click at [1245, 111] on p "Interested" at bounding box center [1234, 114] width 46 height 13
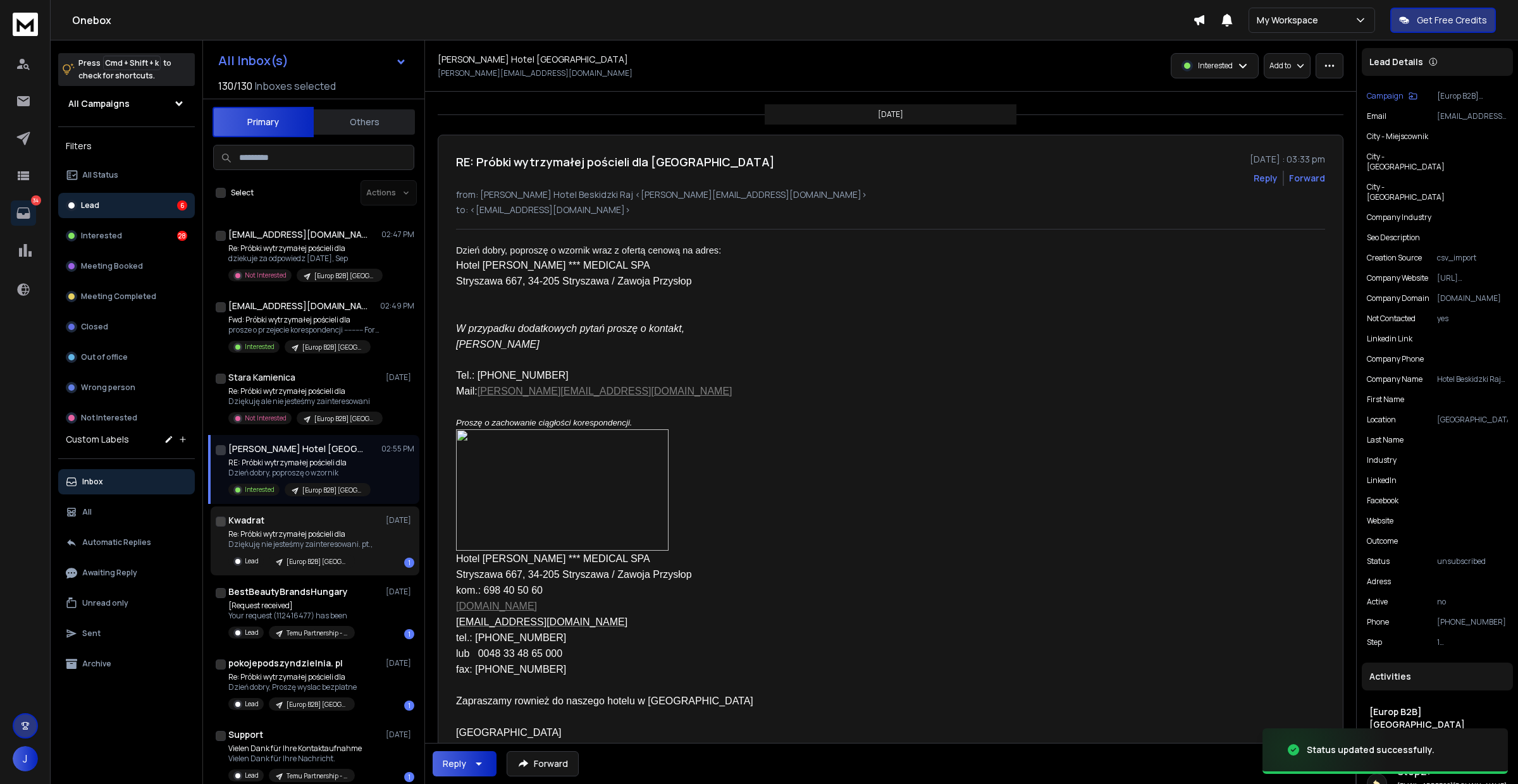
click at [394, 535] on div "Re: Próbki wytrzymałej pościeli dla Dziękuję nie jesteśmy zainteresowani. pt., …" at bounding box center [321, 548] width 186 height 39
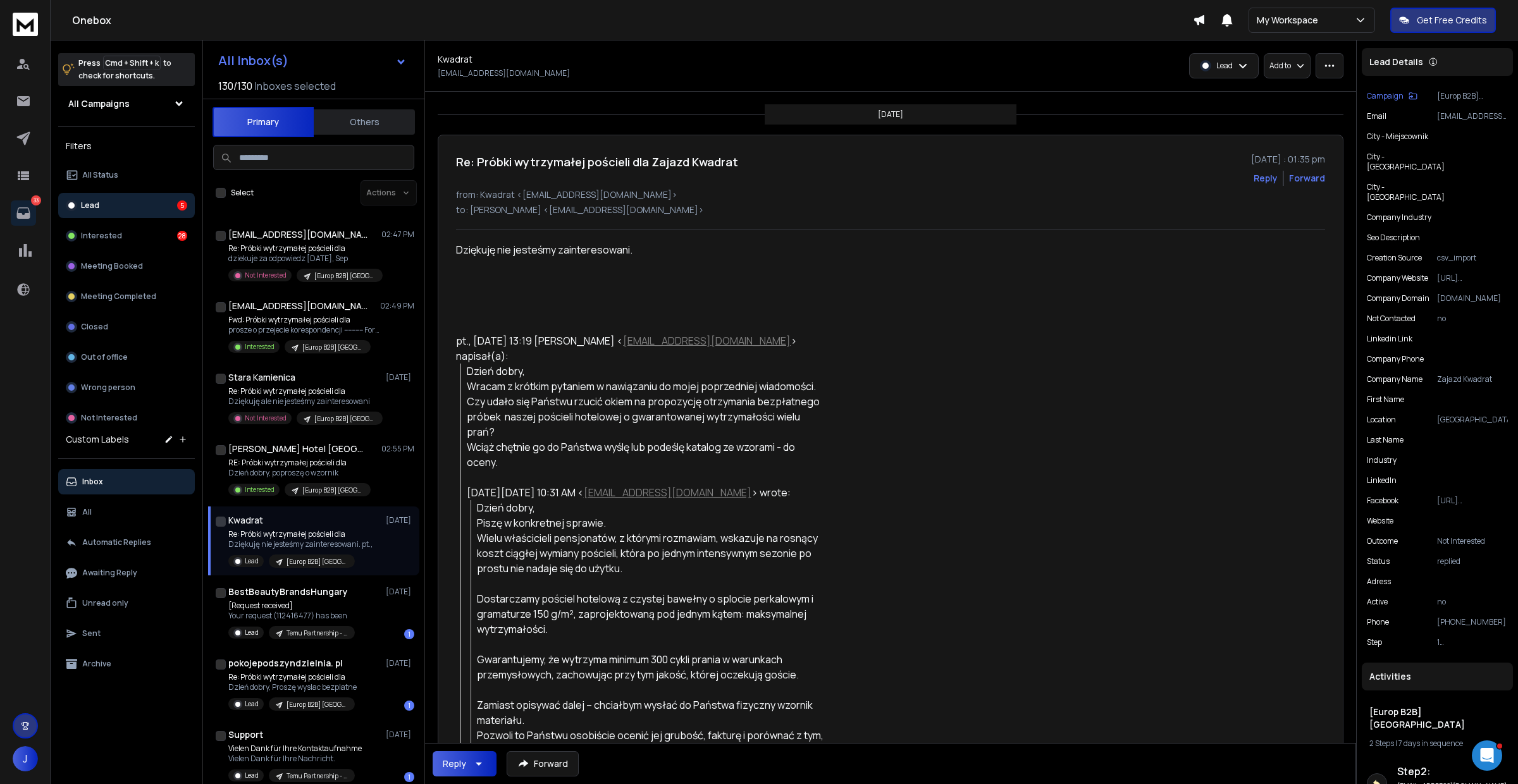
click at [1216, 67] on p "Lead" at bounding box center [1225, 65] width 17 height 10
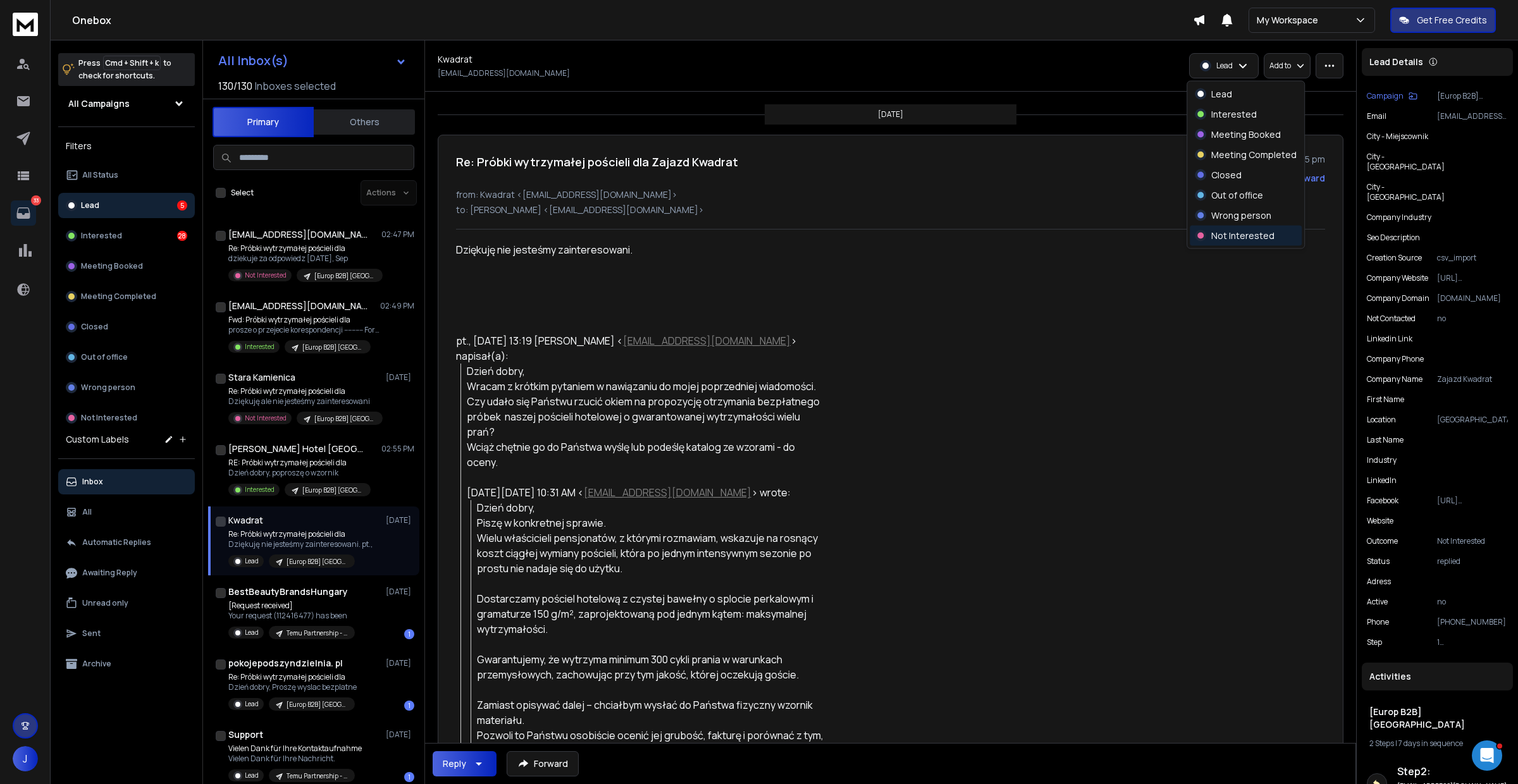
click at [1237, 232] on p "Not Interested" at bounding box center [1242, 236] width 63 height 13
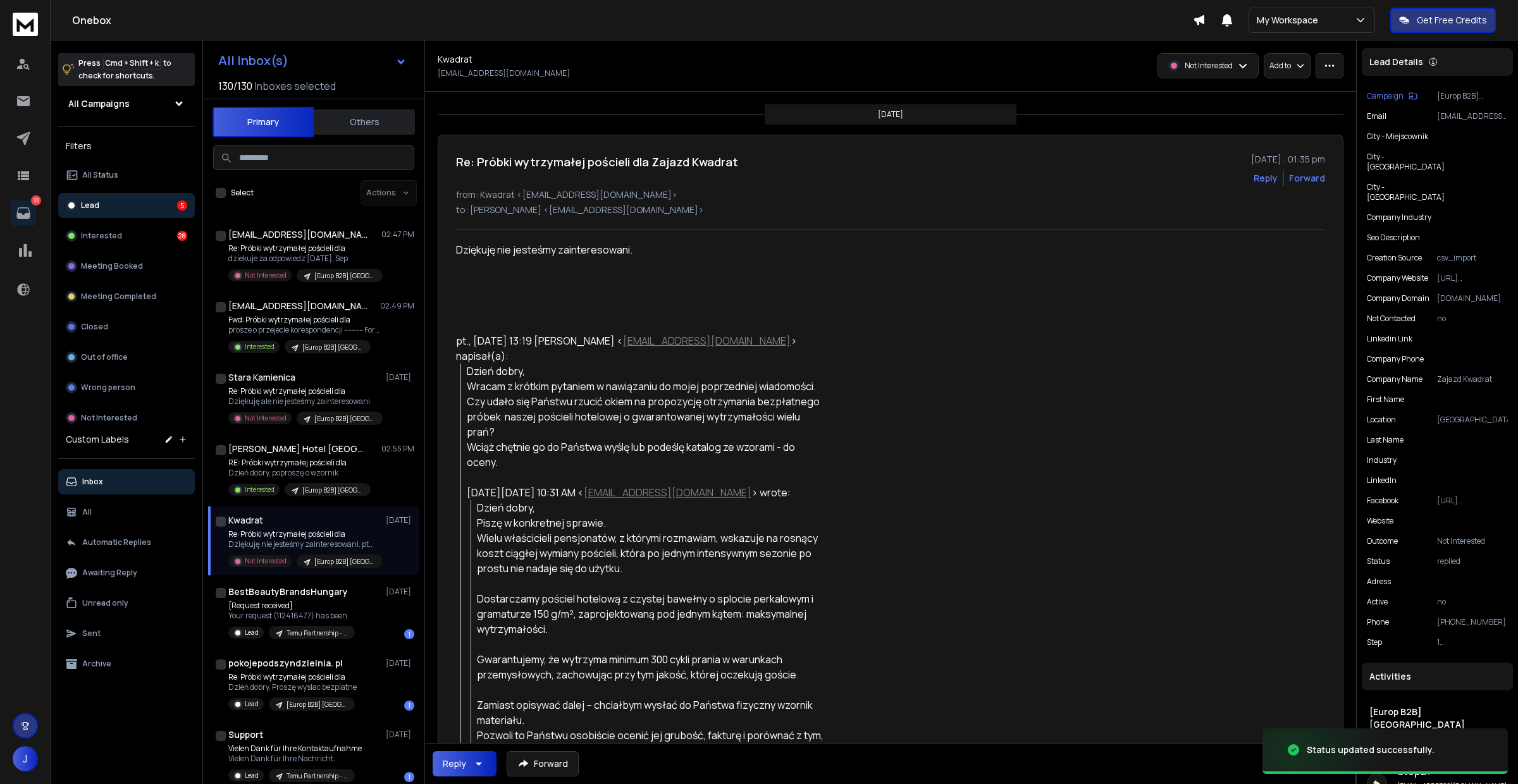
click at [456, 768] on div "Reply" at bounding box center [454, 763] width 24 height 13
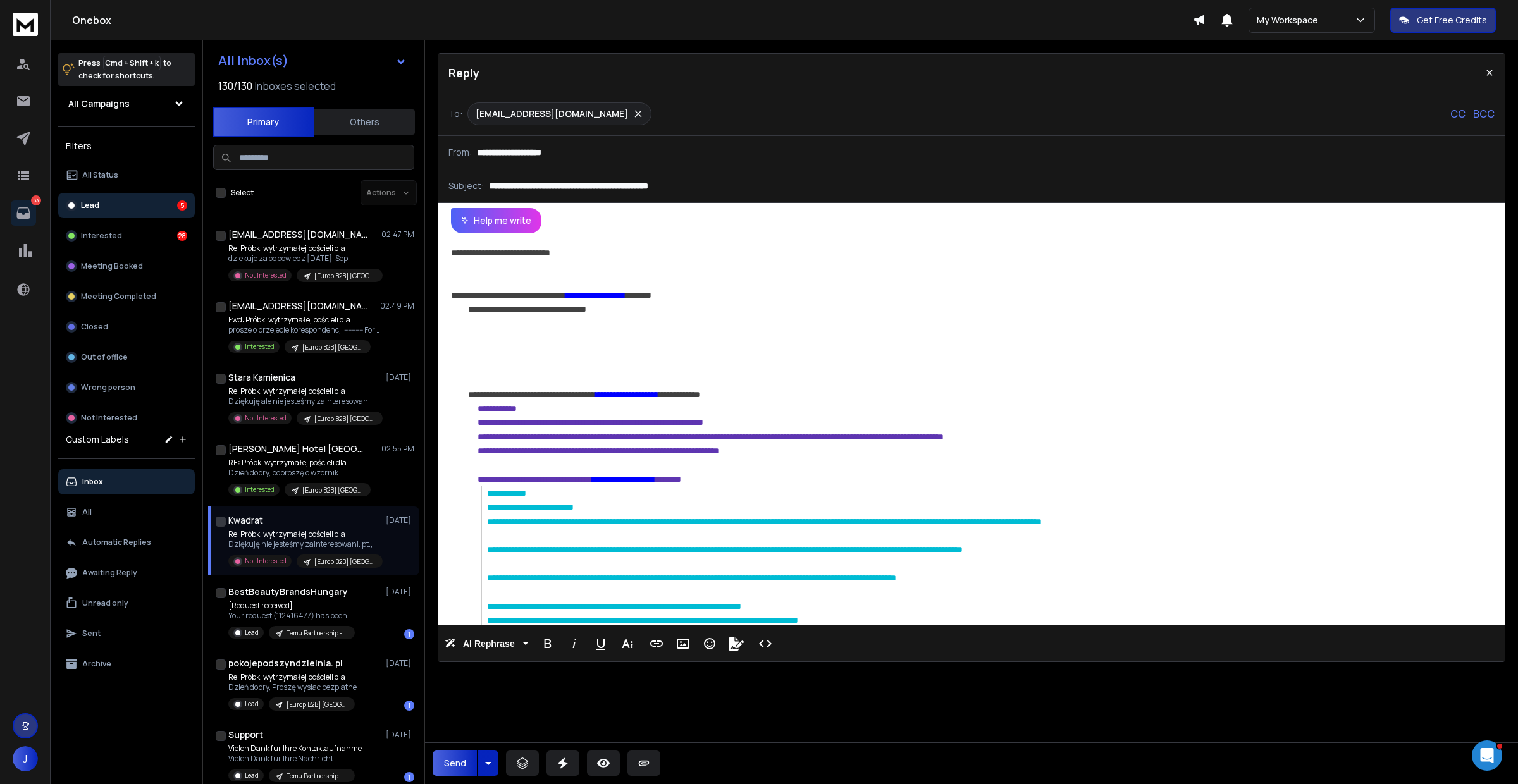
click at [451, 762] on button "Send" at bounding box center [454, 763] width 44 height 25
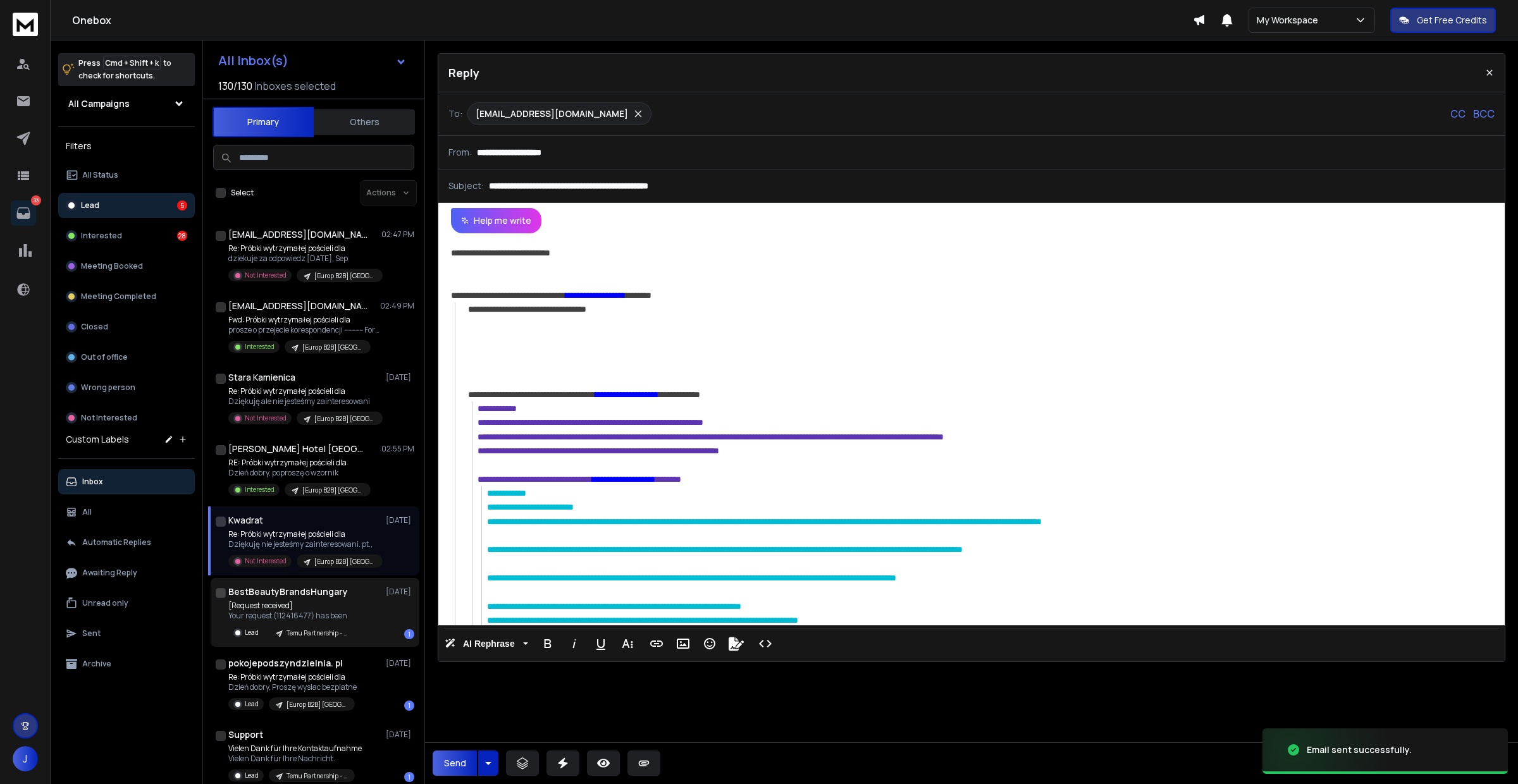
scroll to position [20, 0]
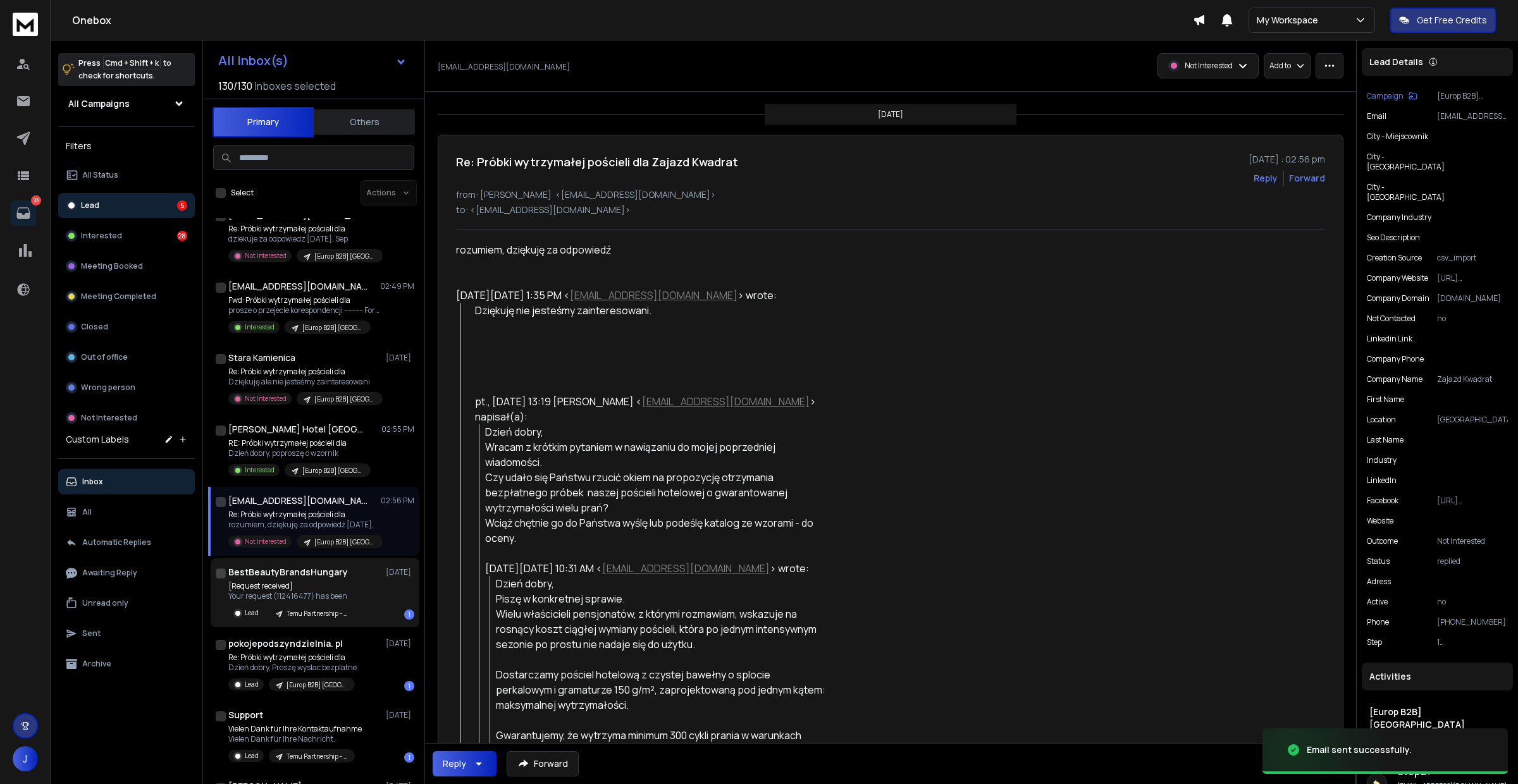
click at [367, 595] on div "[Request received] Your request (112416477) has been Lead Temu Partnership - Sh…" at bounding box center [321, 600] width 186 height 39
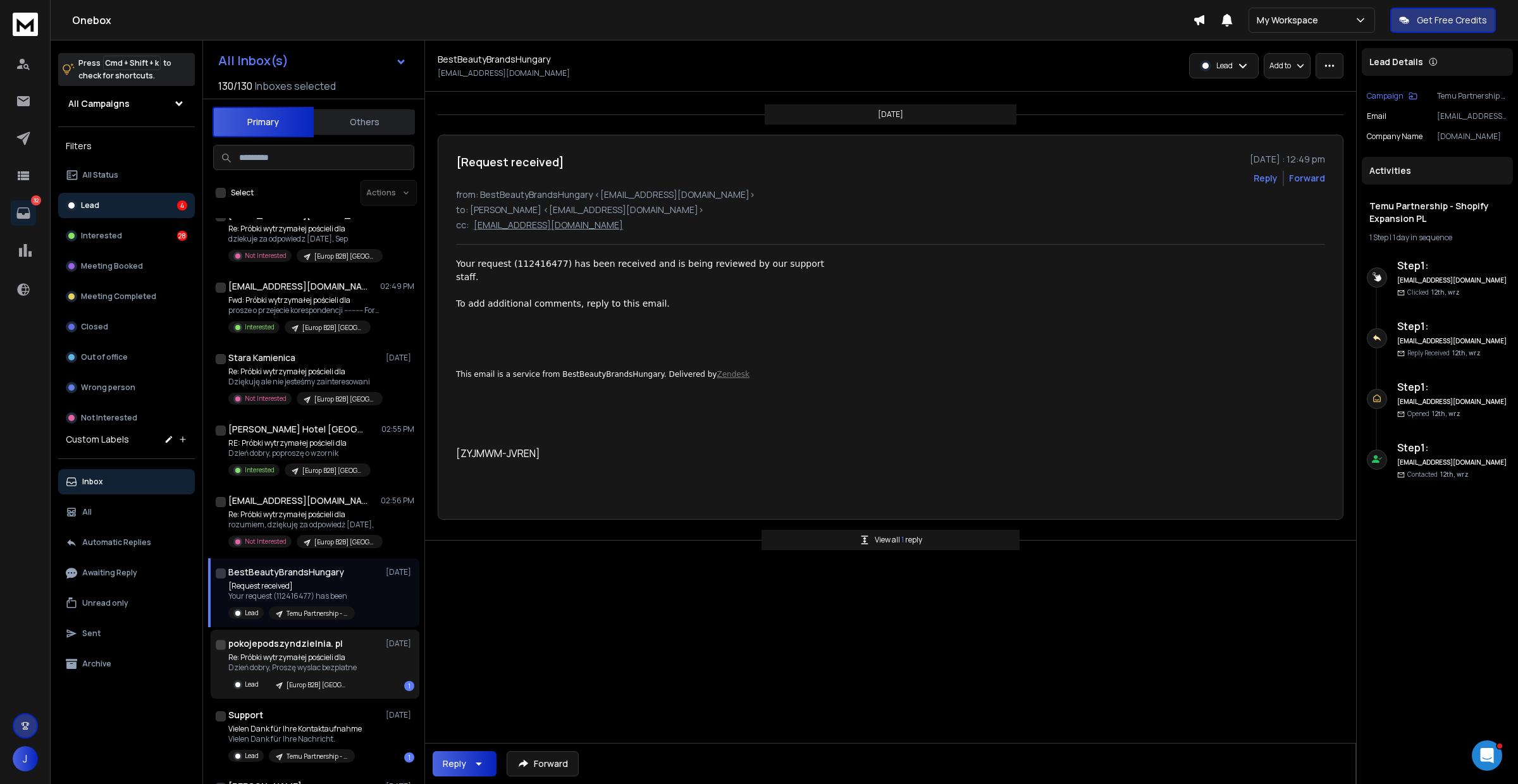
click at [337, 653] on p "Re: Próbki wytrzymałej pościeli dla" at bounding box center [293, 657] width 128 height 10
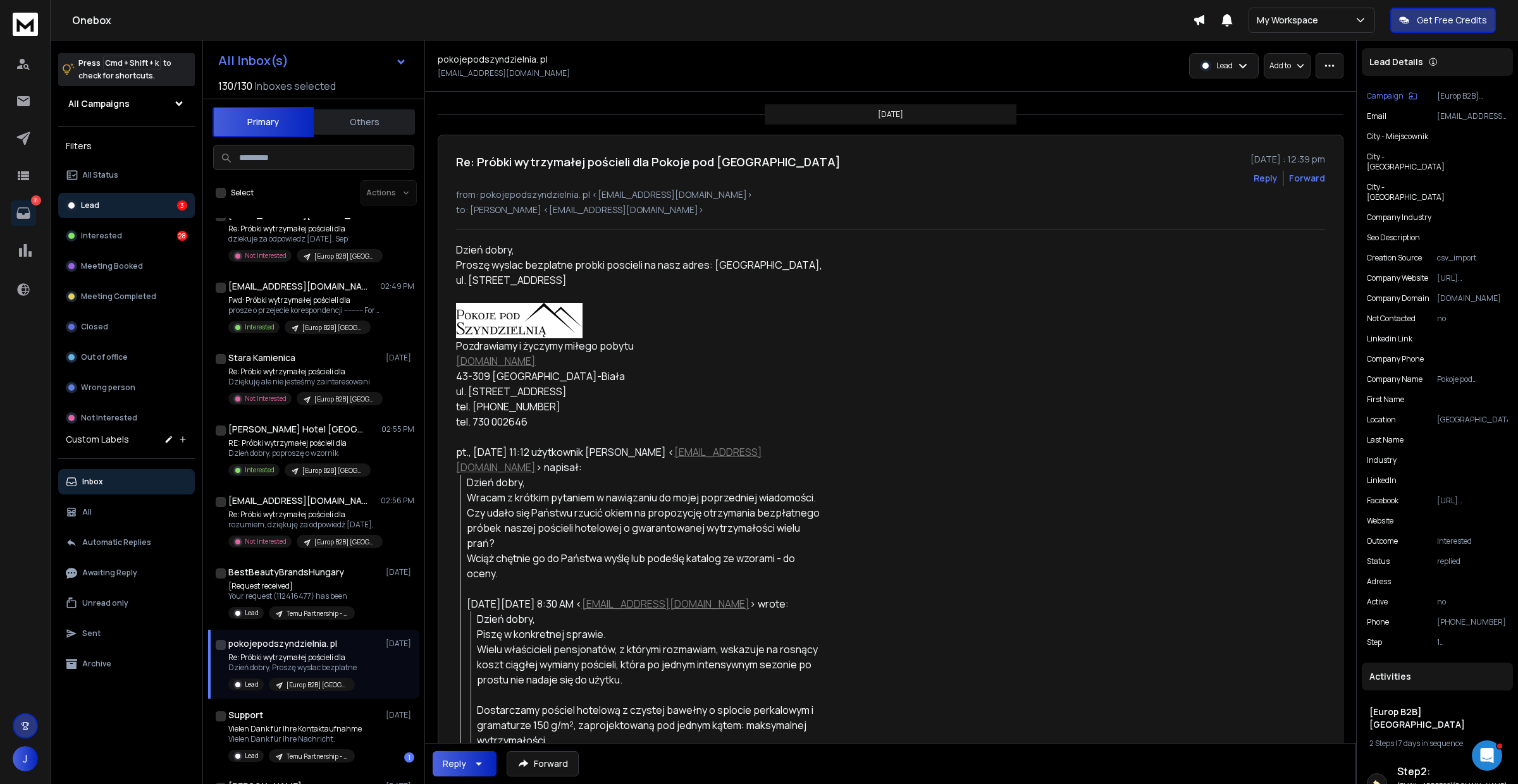
drag, startPoint x: 739, startPoint y: 191, endPoint x: 593, endPoint y: 189, distance: 146.0
click at [593, 189] on p "from: pokojepodszyndzielnia. pl <[EMAIL_ADDRESS][DOMAIN_NAME]>" at bounding box center [890, 194] width 869 height 13
copy p "[EMAIL_ADDRESS][DOMAIN_NAME]>"
click at [453, 763] on div "Reply" at bounding box center [454, 763] width 24 height 13
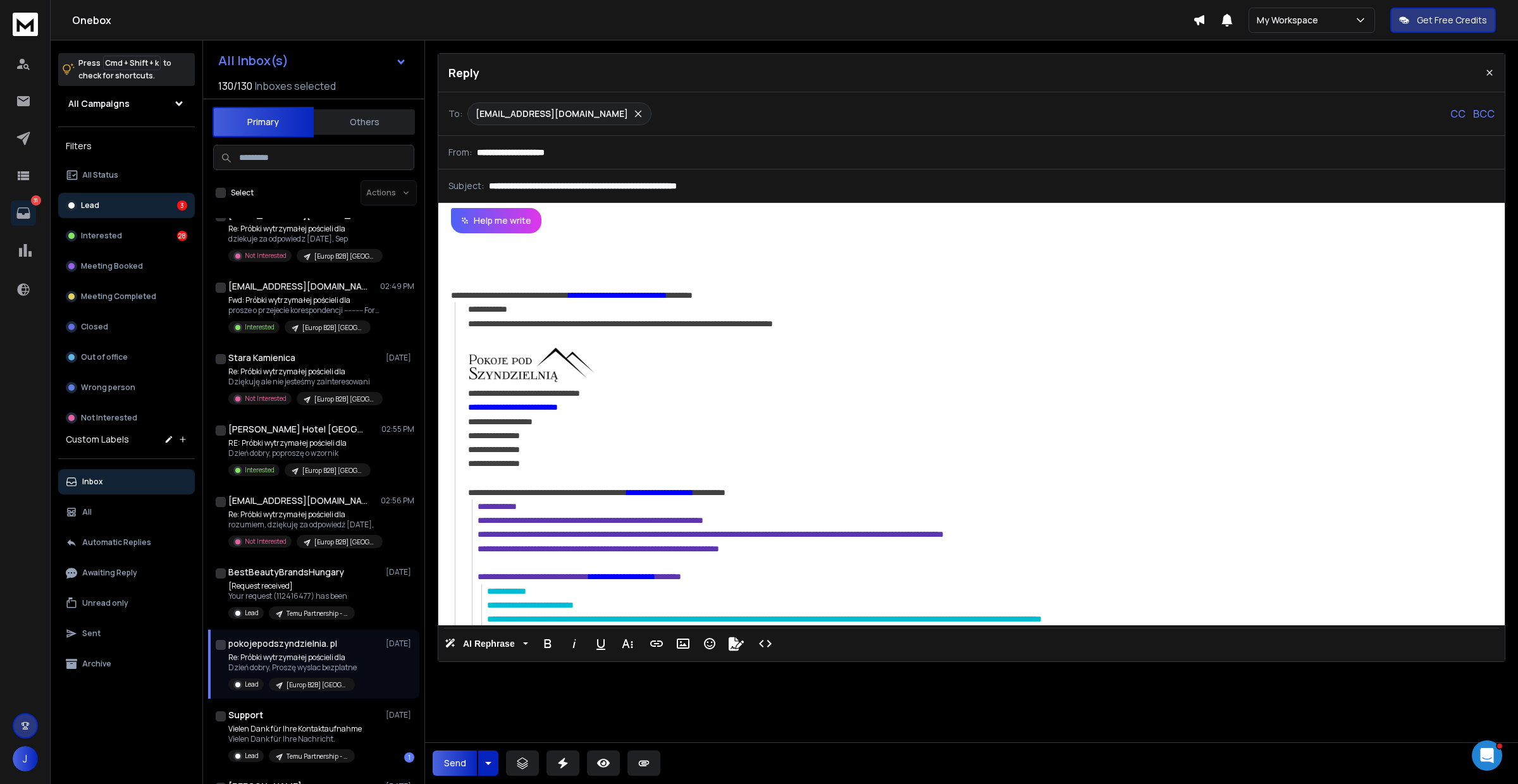
click at [669, 115] on input at bounding box center [700, 114] width 89 height 23
paste input "**********"
type input "**********"
click at [634, 114] on icon at bounding box center [637, 113] width 10 height 10
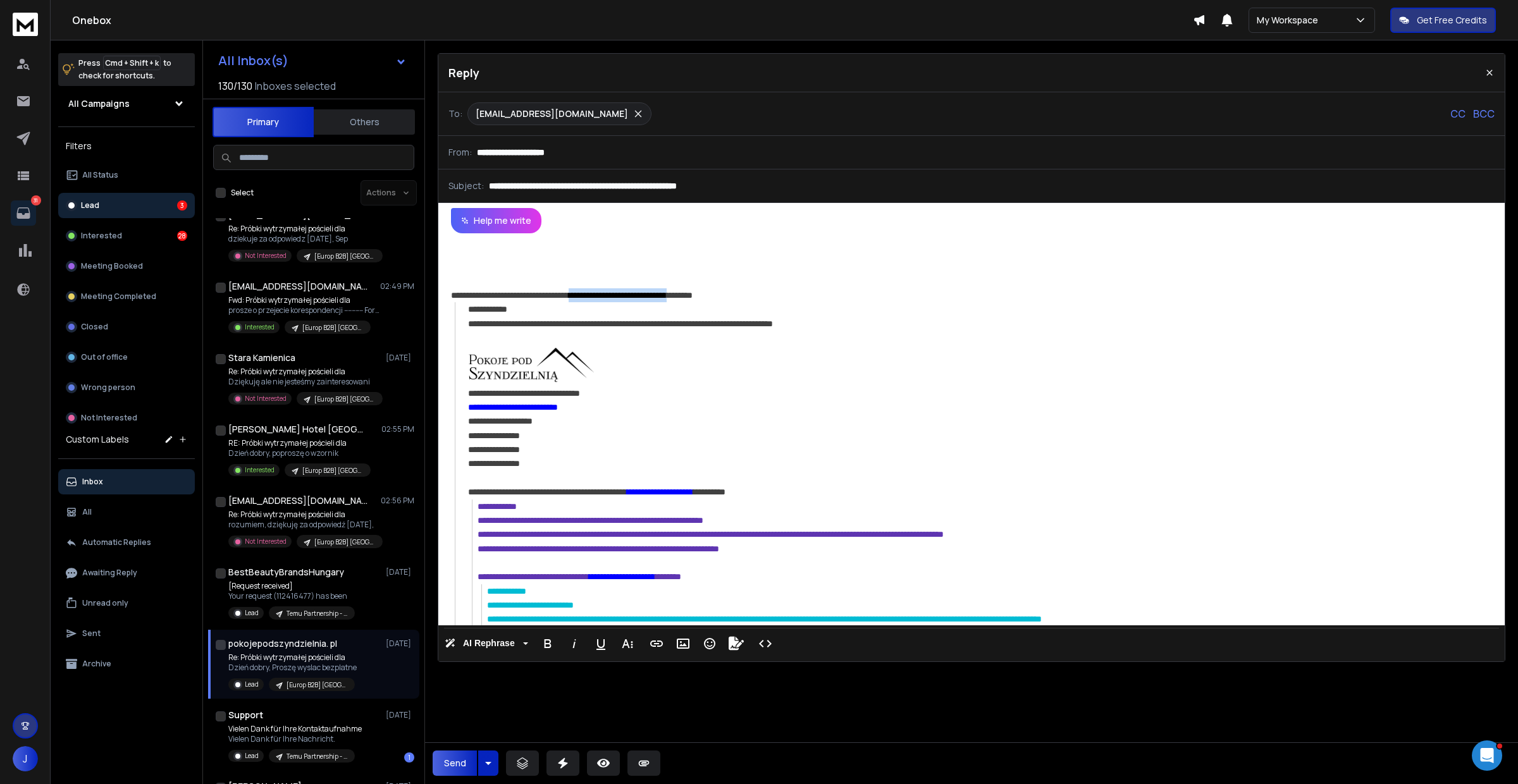
drag, startPoint x: 745, startPoint y: 292, endPoint x: 606, endPoint y: 294, distance: 139.0
click at [606, 294] on div "**********" at bounding box center [964, 296] width 1026 height 14
copy link "**********"
drag, startPoint x: 542, startPoint y: 451, endPoint x: 482, endPoint y: 453, distance: 60.0
click at [482, 453] on div "**********" at bounding box center [972, 450] width 1010 height 14
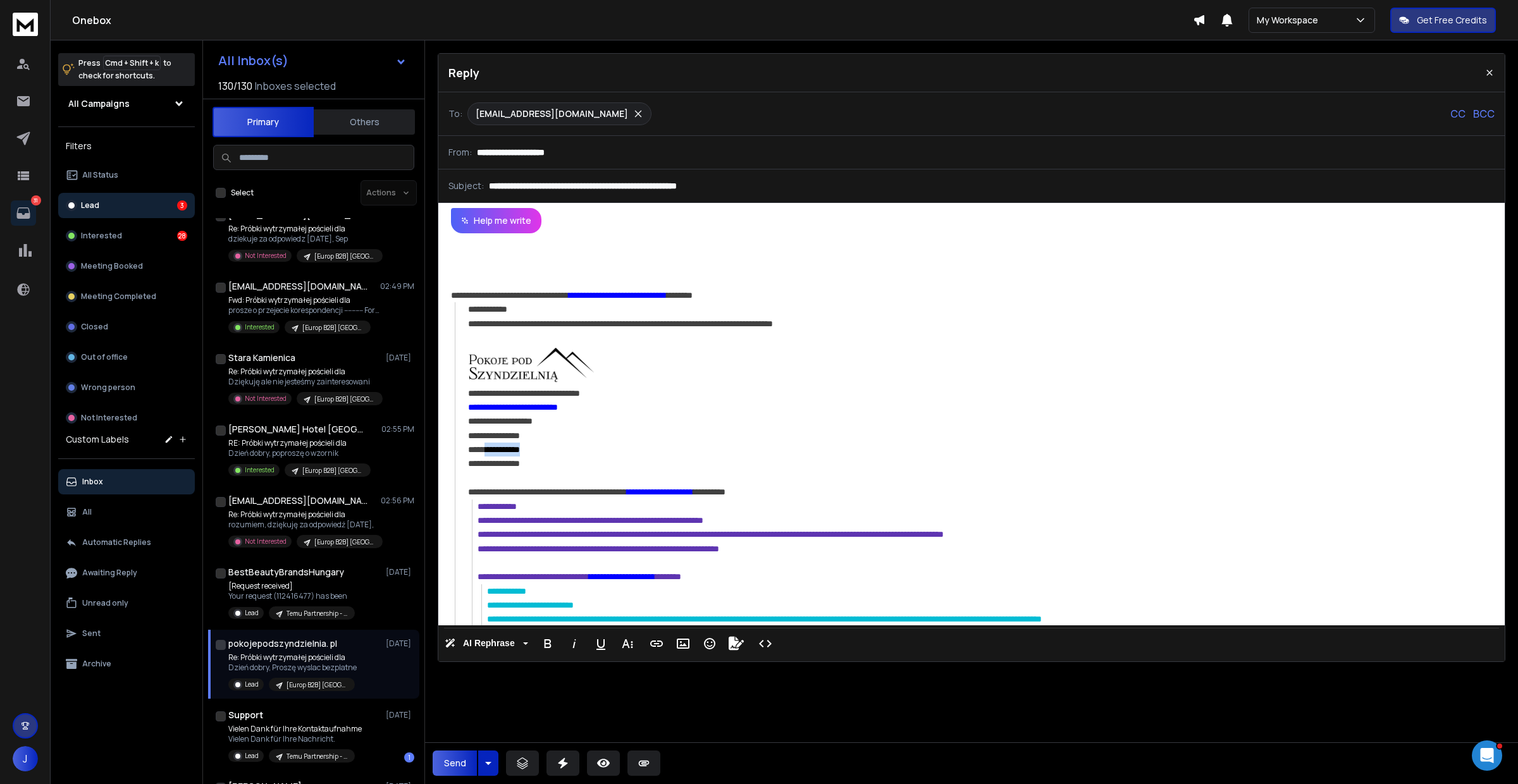
copy div "**********"
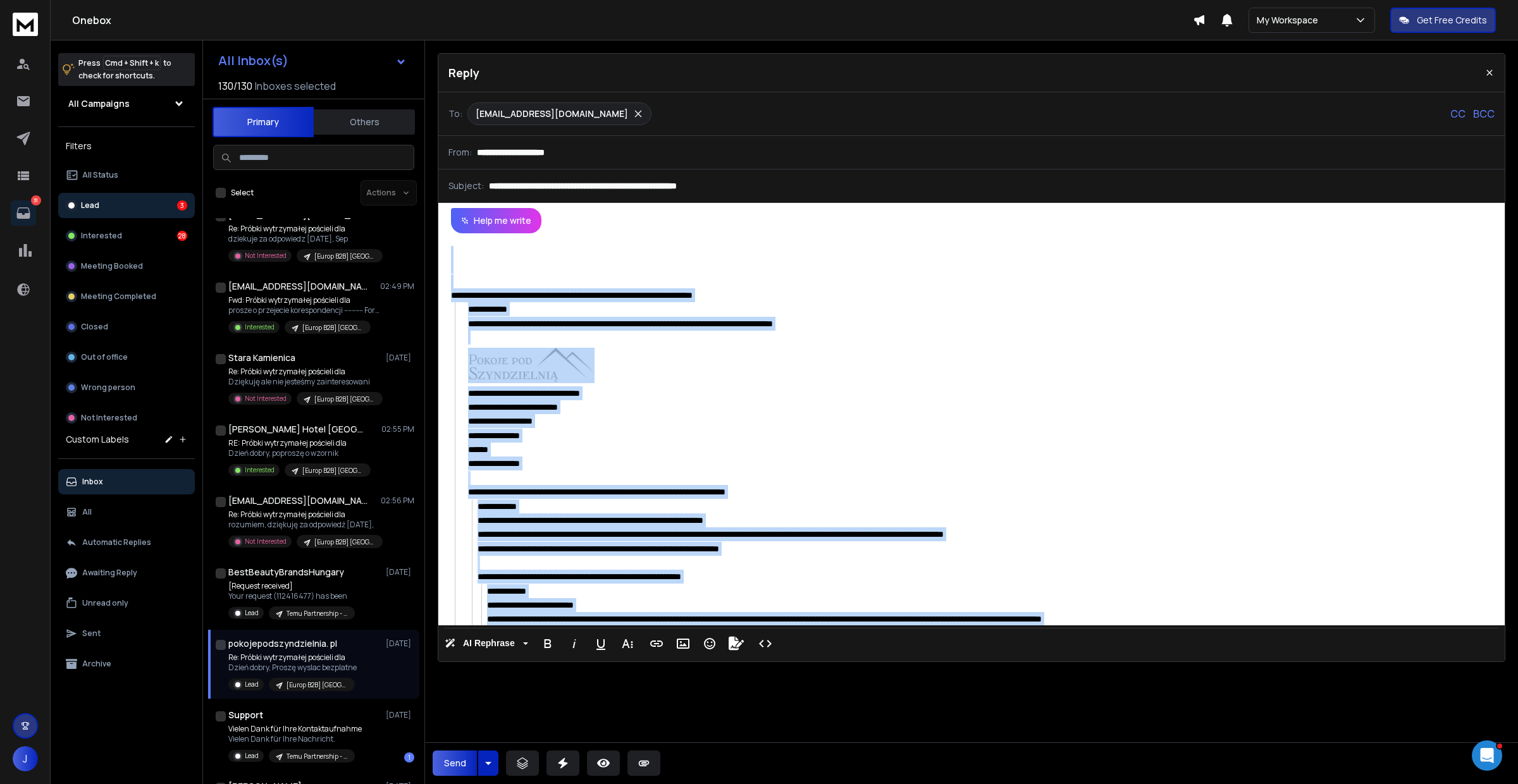
click at [1326, 346] on div "**********" at bounding box center [980, 387] width 1024 height 169
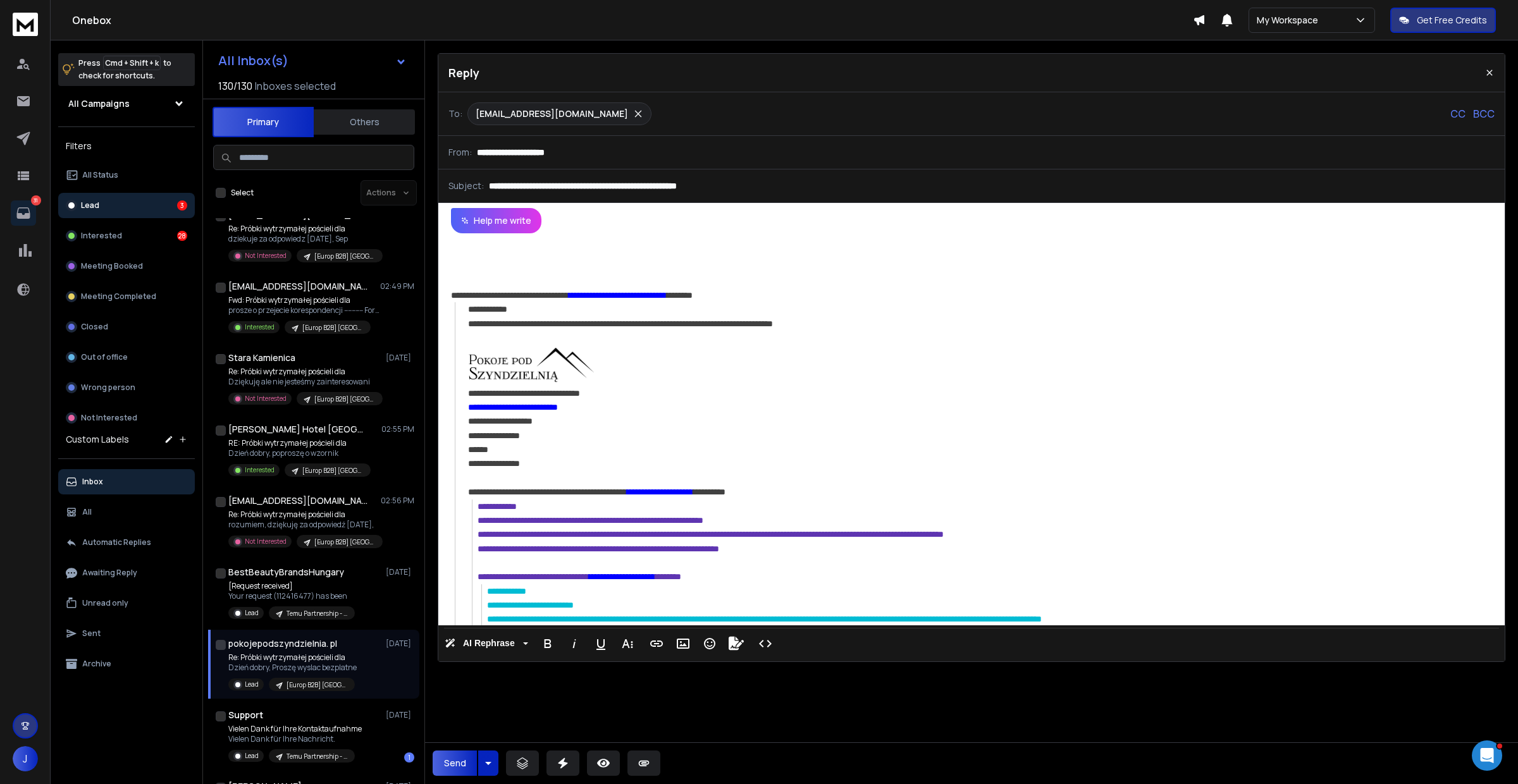
click at [463, 765] on button "Send" at bounding box center [454, 763] width 44 height 25
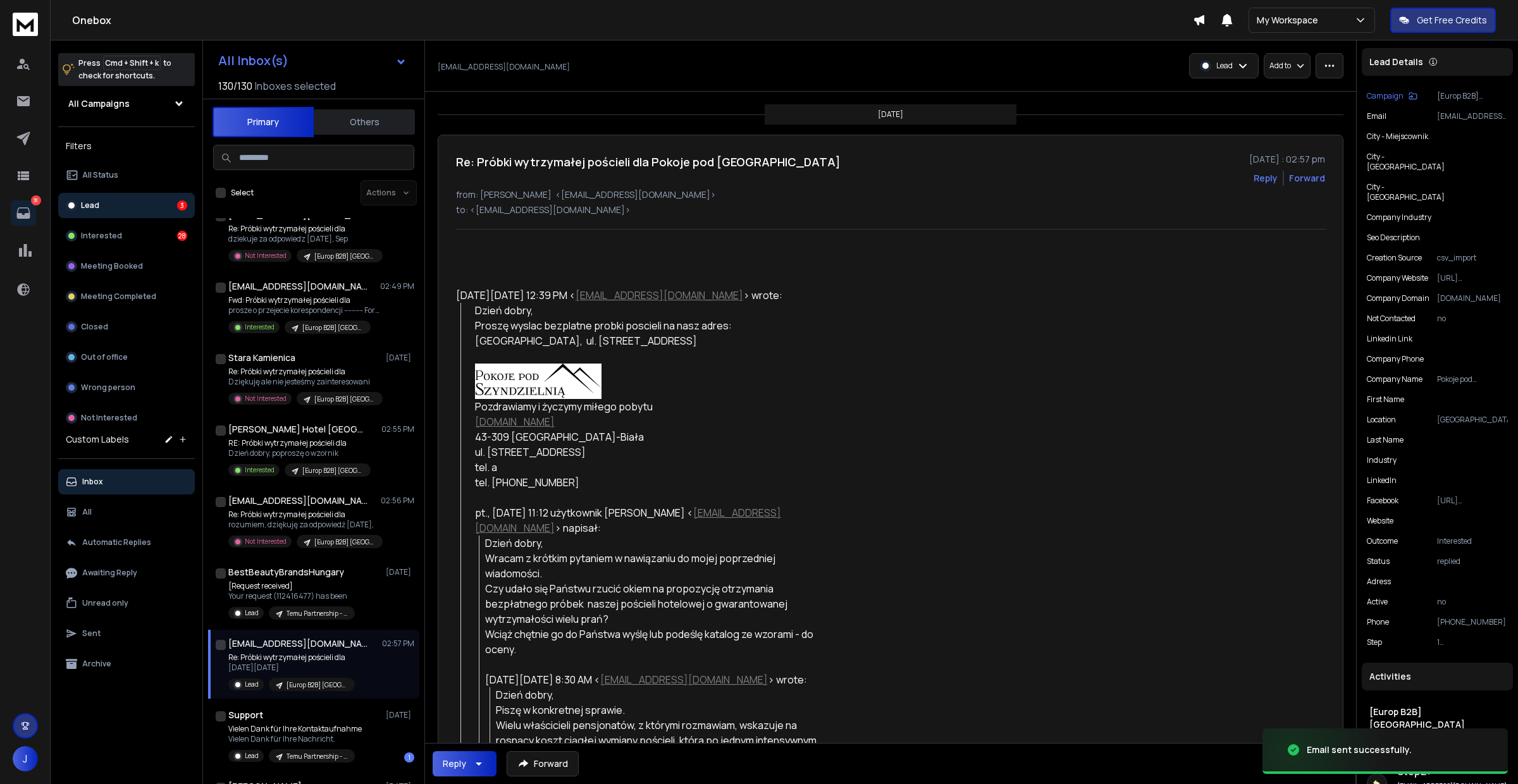
click at [1203, 58] on div "Lead" at bounding box center [1224, 66] width 68 height 24
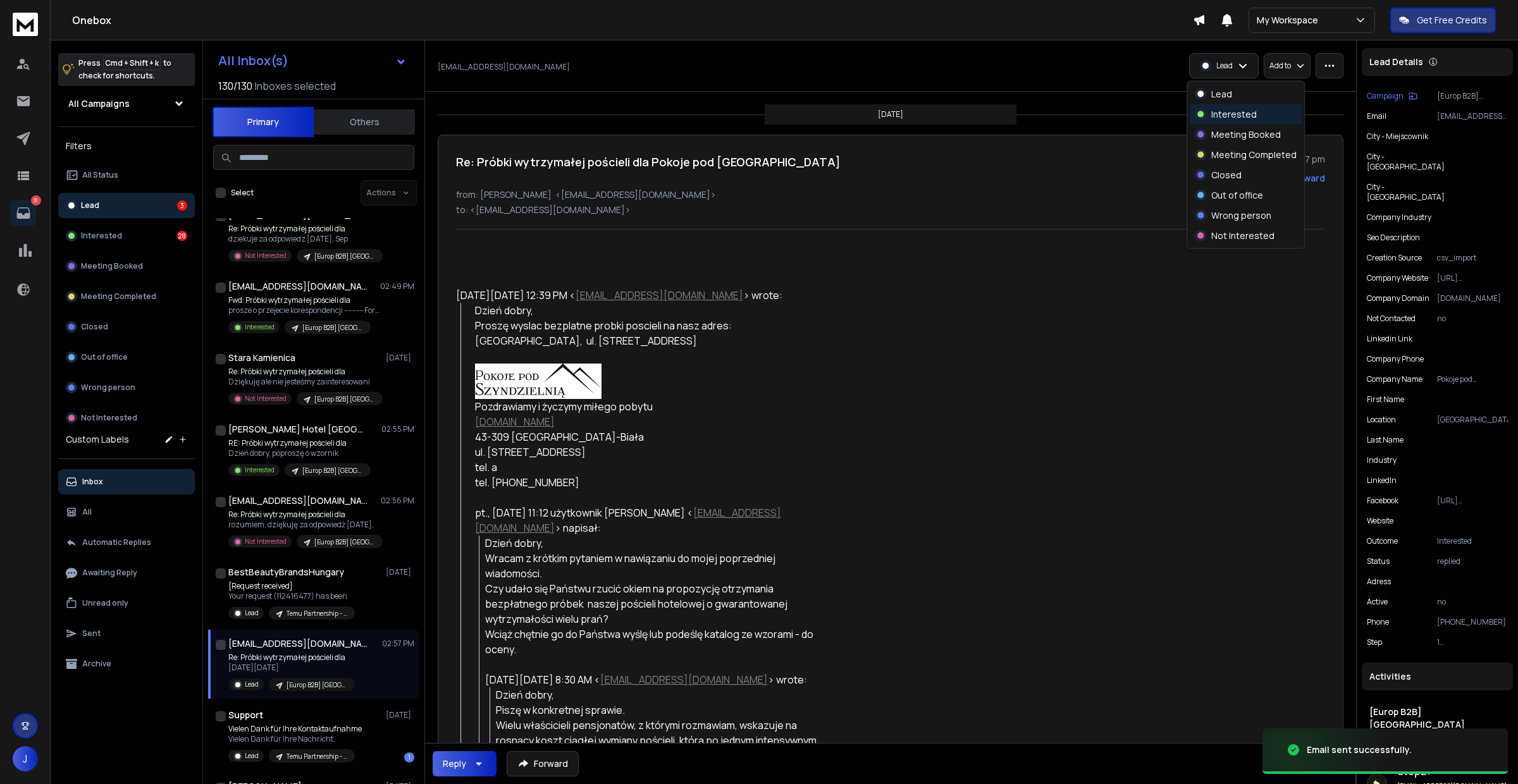
click at [1208, 115] on div "Interested" at bounding box center [1226, 114] width 62 height 13
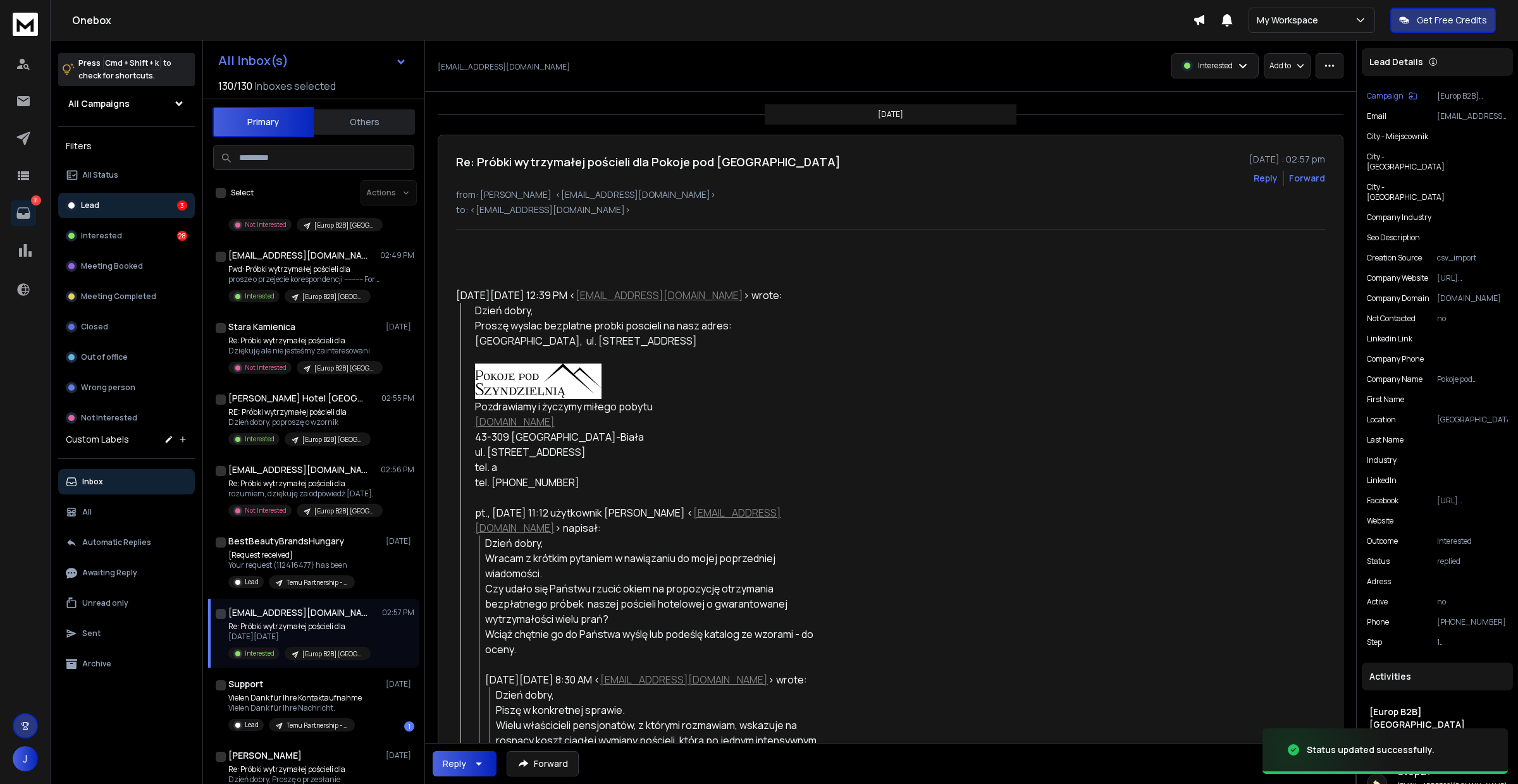
scroll to position [71, 0]
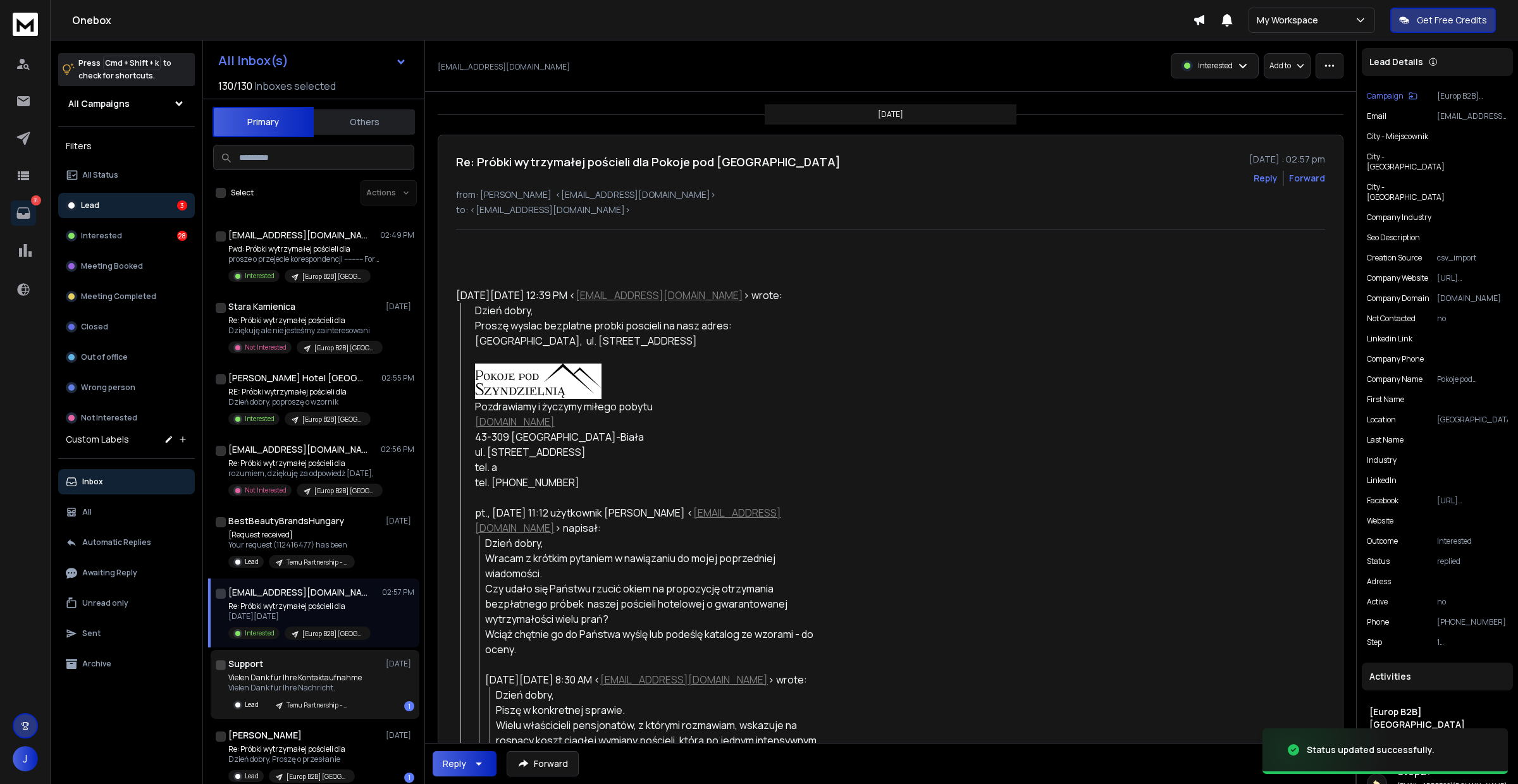
click at [312, 678] on p "Vielen Dank für Ihre Kontaktaufnahme" at bounding box center [296, 678] width 134 height 10
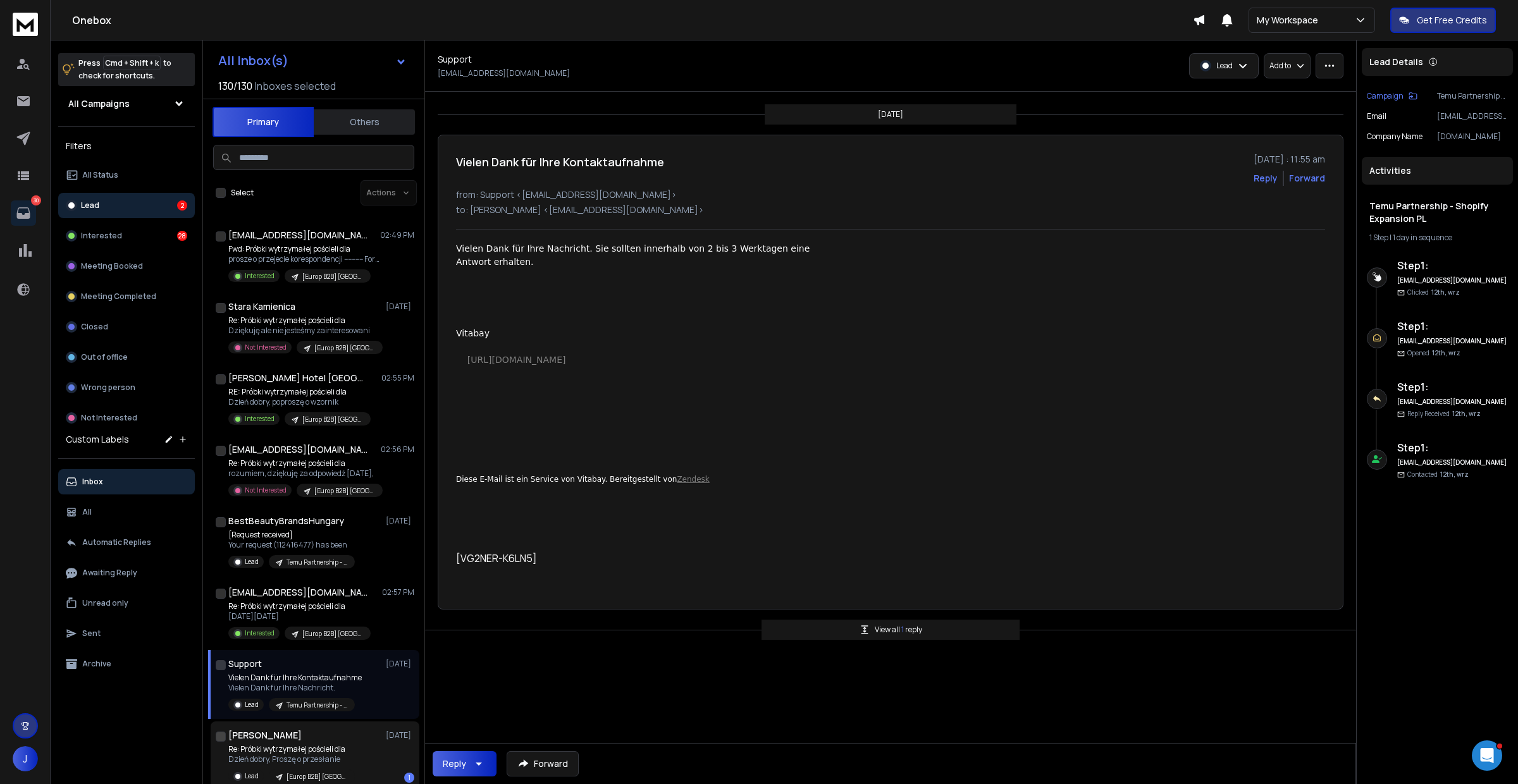
click at [375, 751] on div "Re: Próbki wytrzymałej pościeli dla Dzień dobry, Proszę o przesłanie Lead [Euro…" at bounding box center [321, 763] width 186 height 39
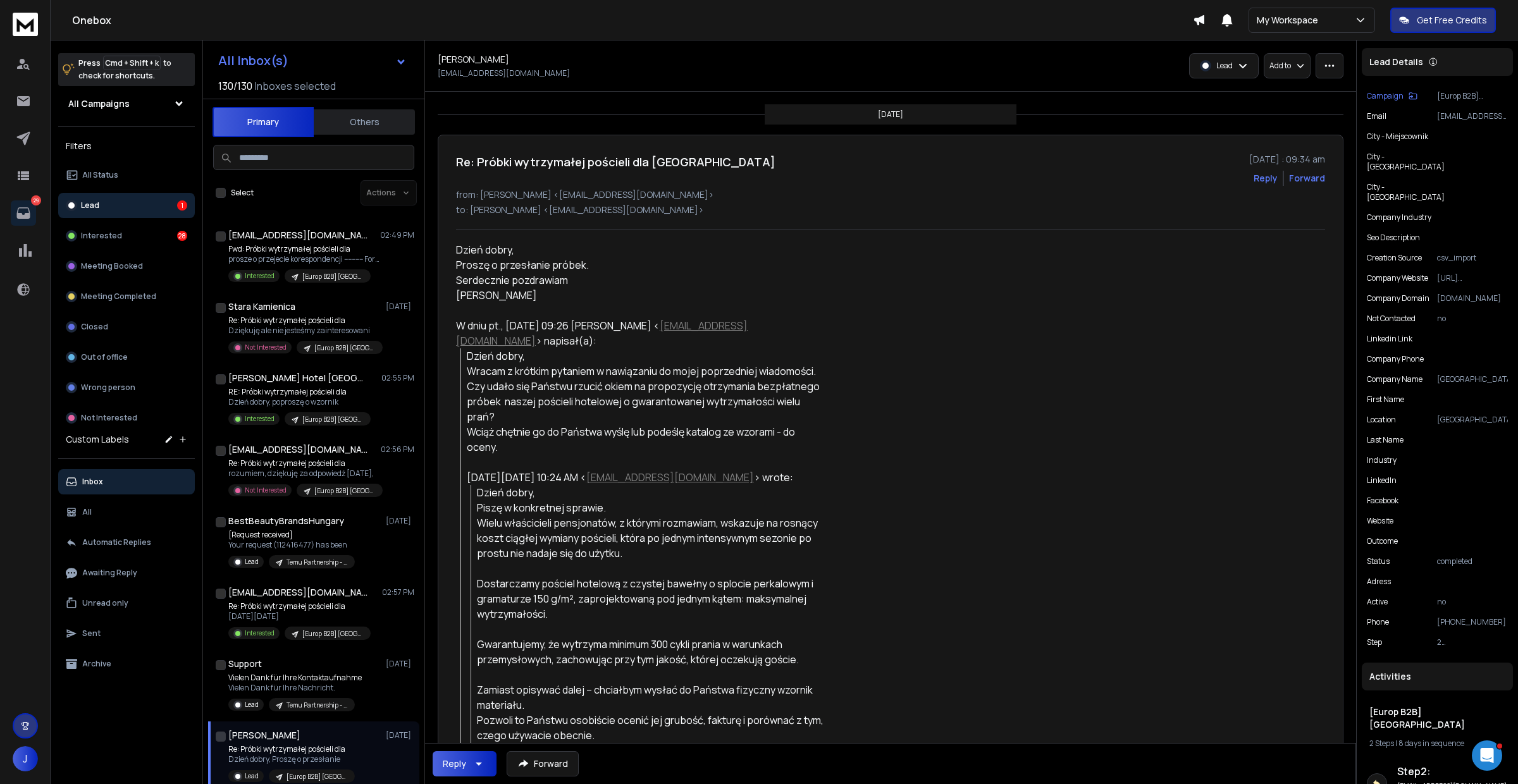
click at [675, 193] on p "from: [PERSON_NAME] <[EMAIL_ADDRESS][DOMAIN_NAME]>" at bounding box center [890, 194] width 869 height 13
drag, startPoint x: 663, startPoint y: 194, endPoint x: 546, endPoint y: 194, distance: 117.0
click at [546, 194] on p "from: [PERSON_NAME] <[EMAIL_ADDRESS][DOMAIN_NAME]>" at bounding box center [890, 194] width 869 height 13
copy p "[EMAIL_ADDRESS][DOMAIN_NAME]"
click at [1270, 175] on button "Reply" at bounding box center [1266, 178] width 24 height 13
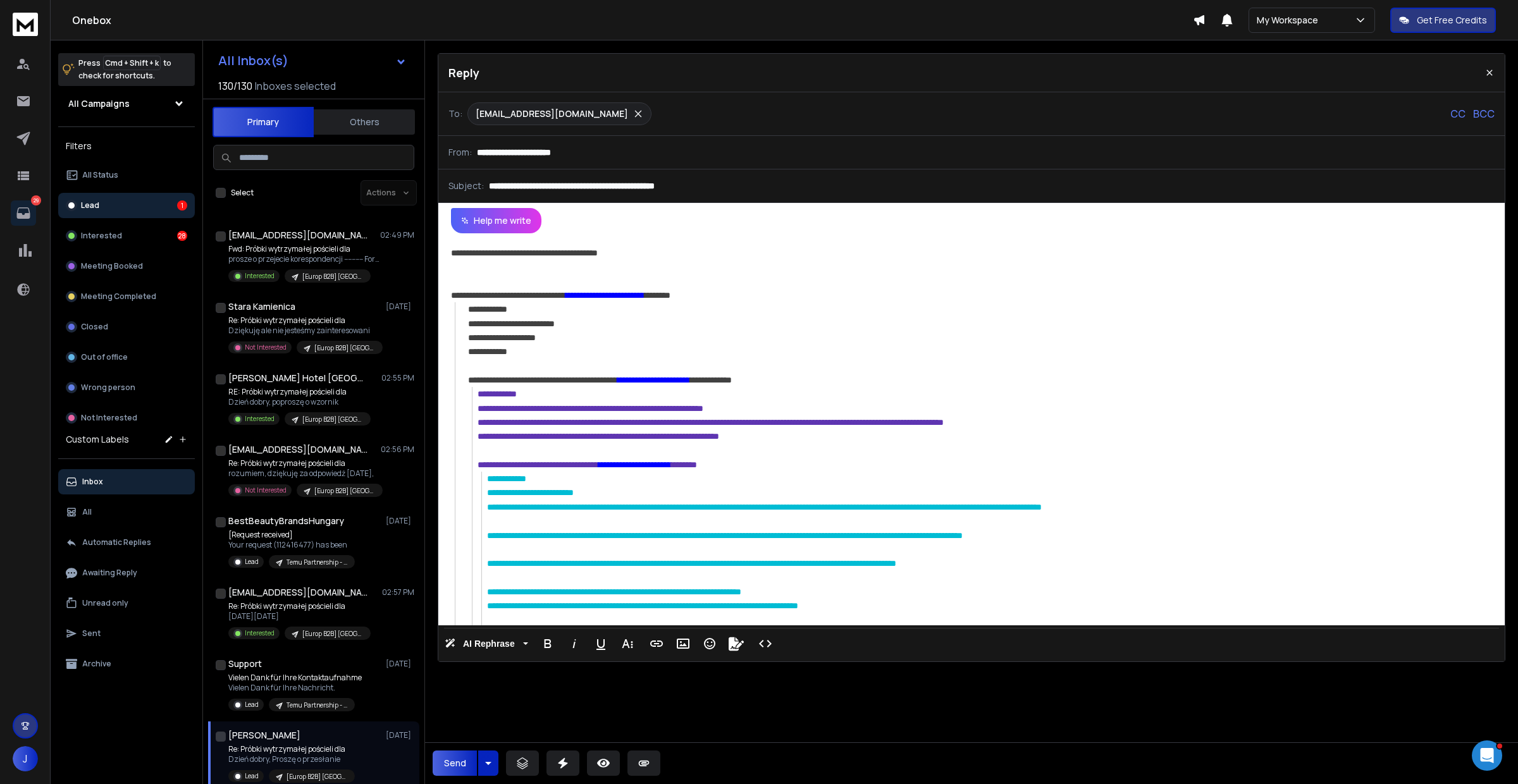
click at [458, 760] on button "Send" at bounding box center [454, 763] width 44 height 25
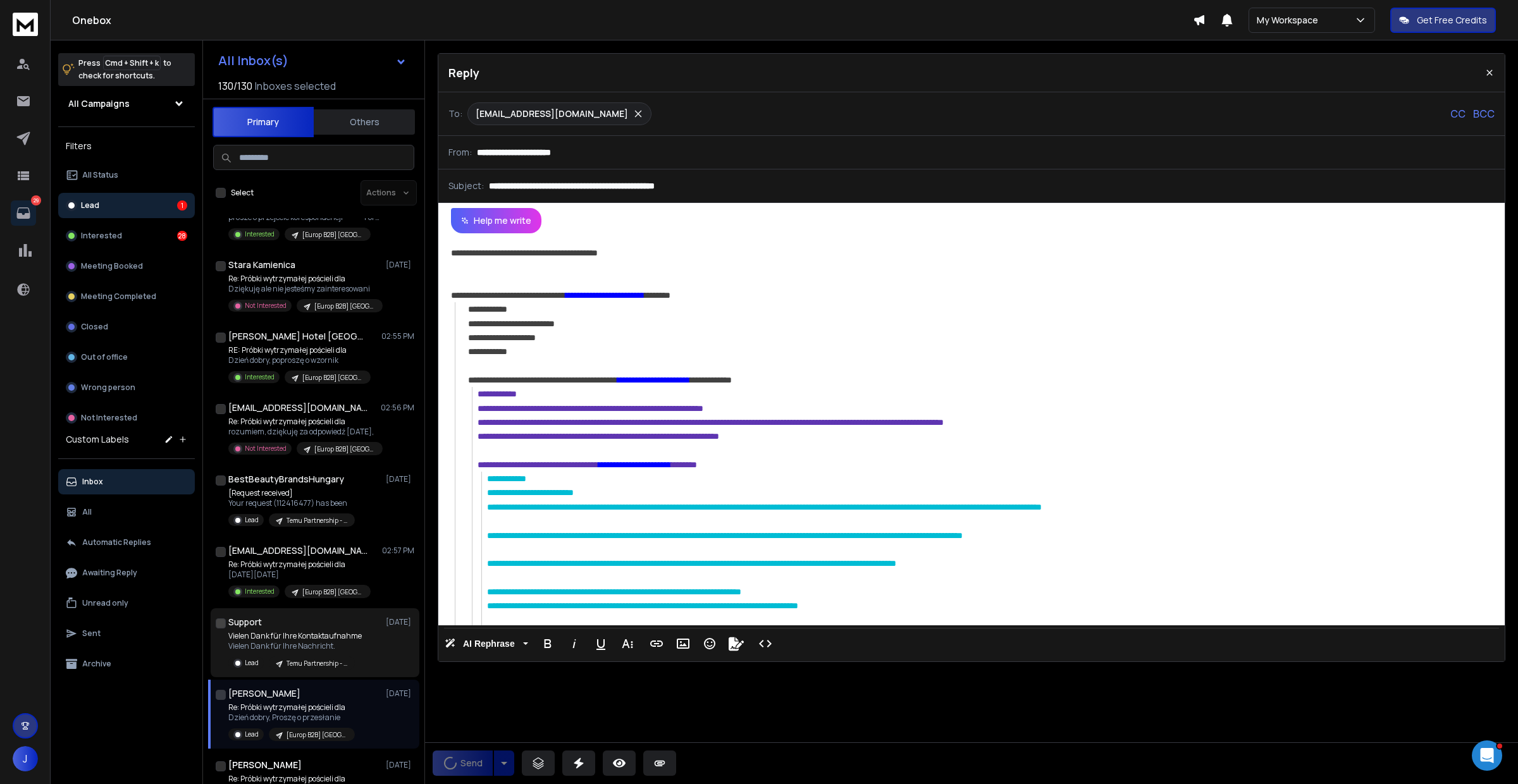
scroll to position [298, 0]
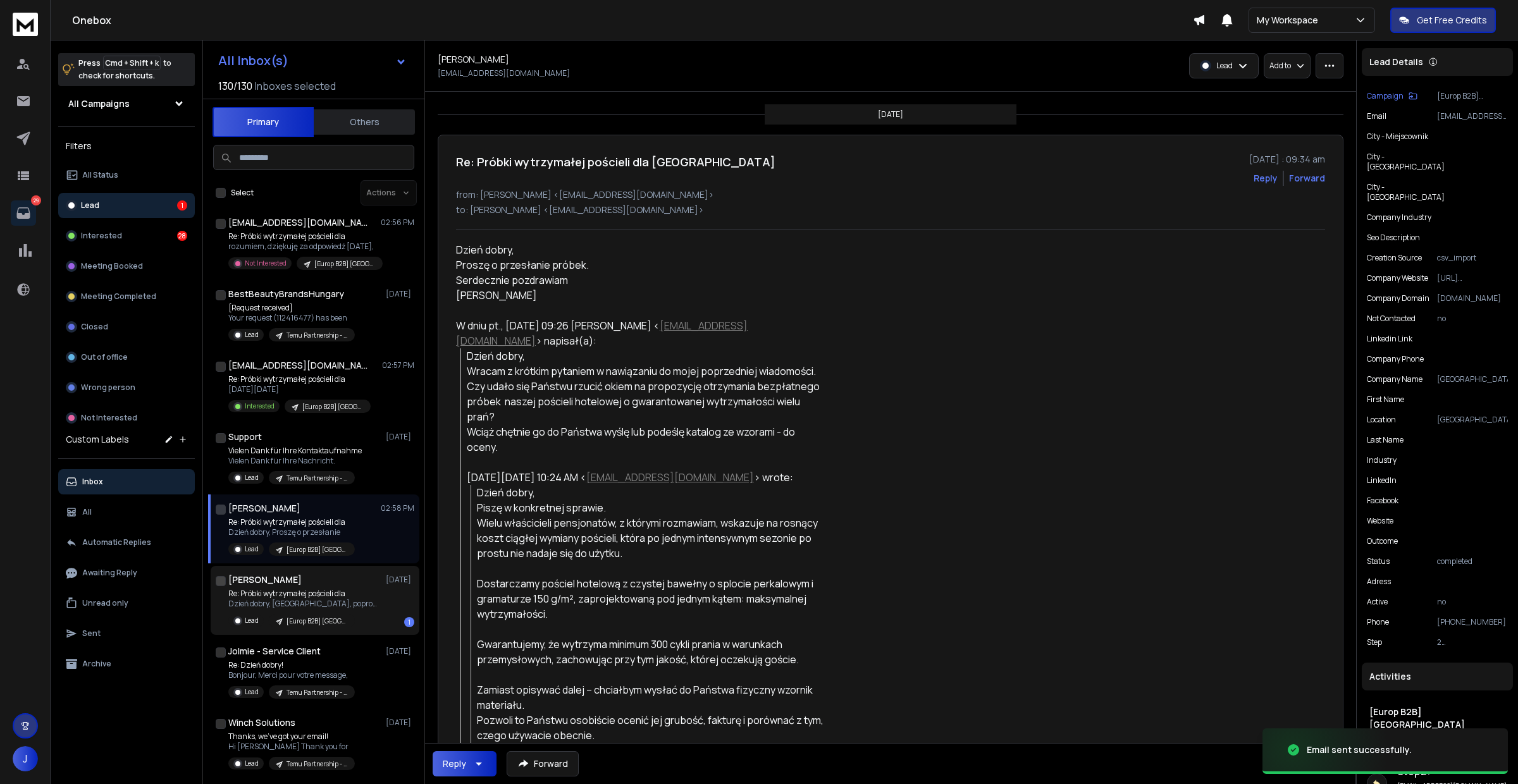
click at [350, 599] on p "Dzień dobry, [GEOGRAPHIC_DATA], poprosimy o" at bounding box center [305, 603] width 152 height 10
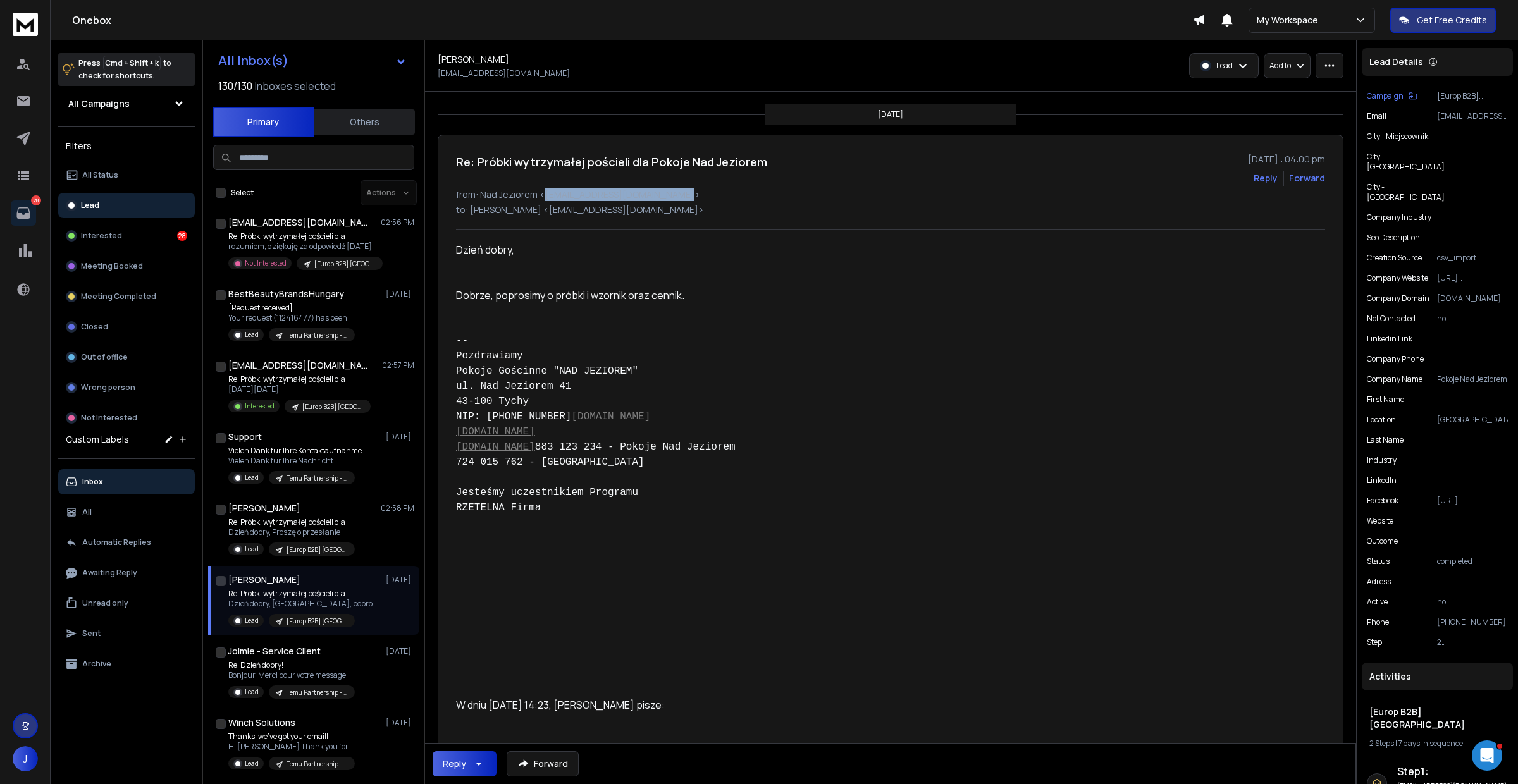
drag, startPoint x: 671, startPoint y: 194, endPoint x: 542, endPoint y: 196, distance: 129.0
click at [542, 196] on p "from: [PERSON_NAME] <[EMAIL_ADDRESS][DOMAIN_NAME]>" at bounding box center [890, 194] width 869 height 13
copy p "[EMAIL_ADDRESS][DOMAIN_NAME]>"
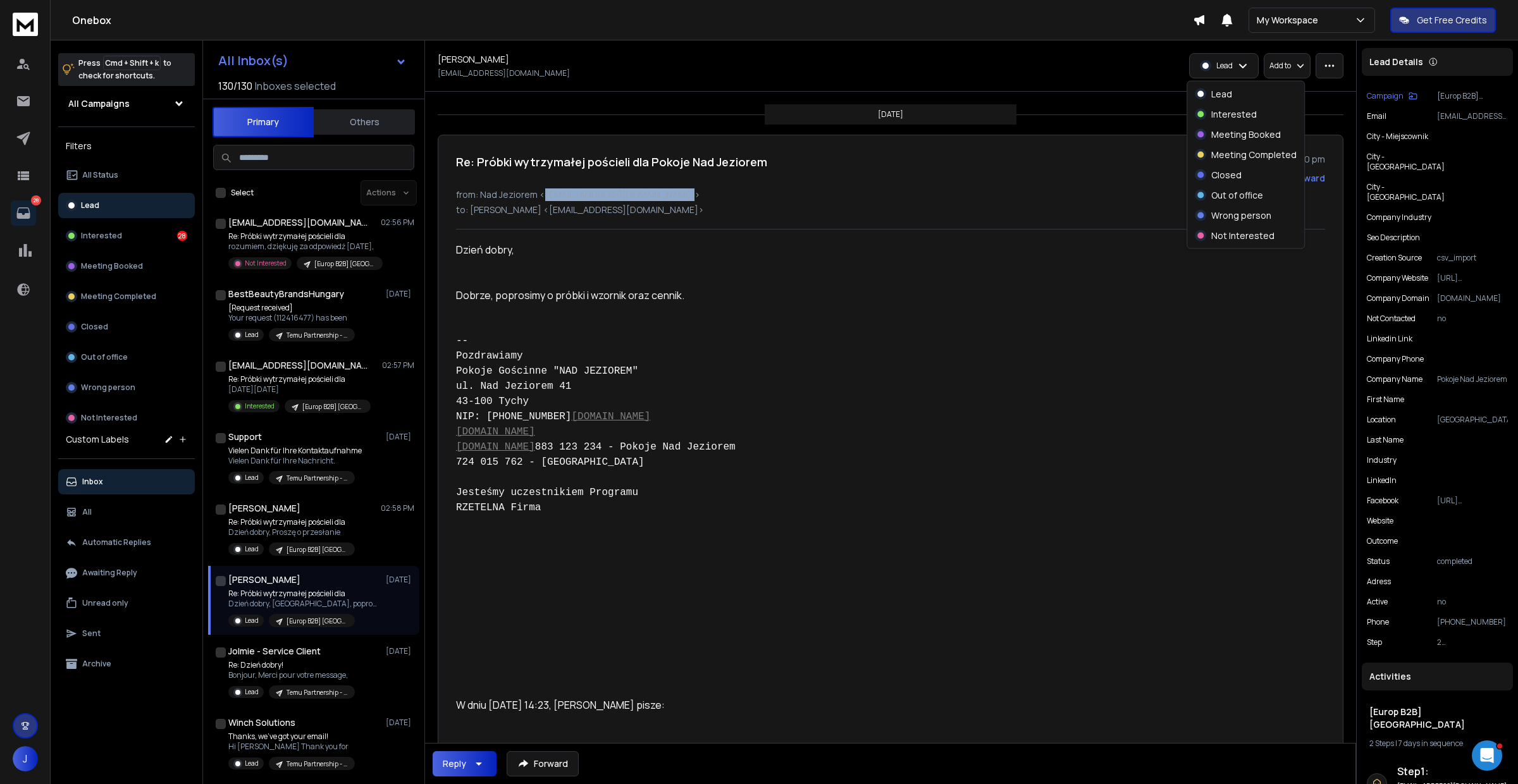
click at [1229, 65] on p "Lead" at bounding box center [1225, 65] width 17 height 10
click at [1227, 112] on p "Interested" at bounding box center [1234, 114] width 46 height 13
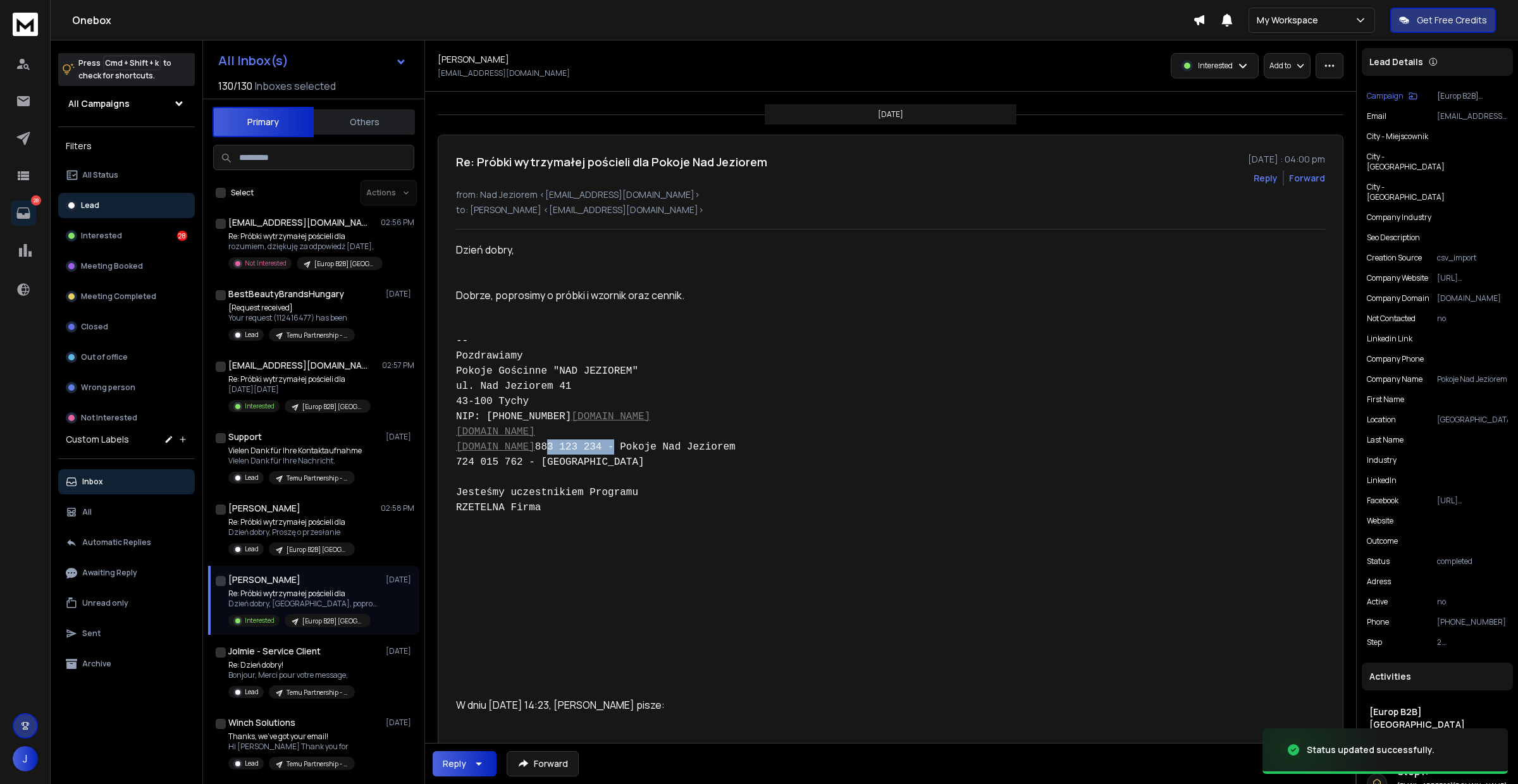
drag, startPoint x: 523, startPoint y: 507, endPoint x: 444, endPoint y: 506, distance: 79.0
copy pre "883 123 234"
click at [539, 761] on button "Forward" at bounding box center [542, 763] width 72 height 25
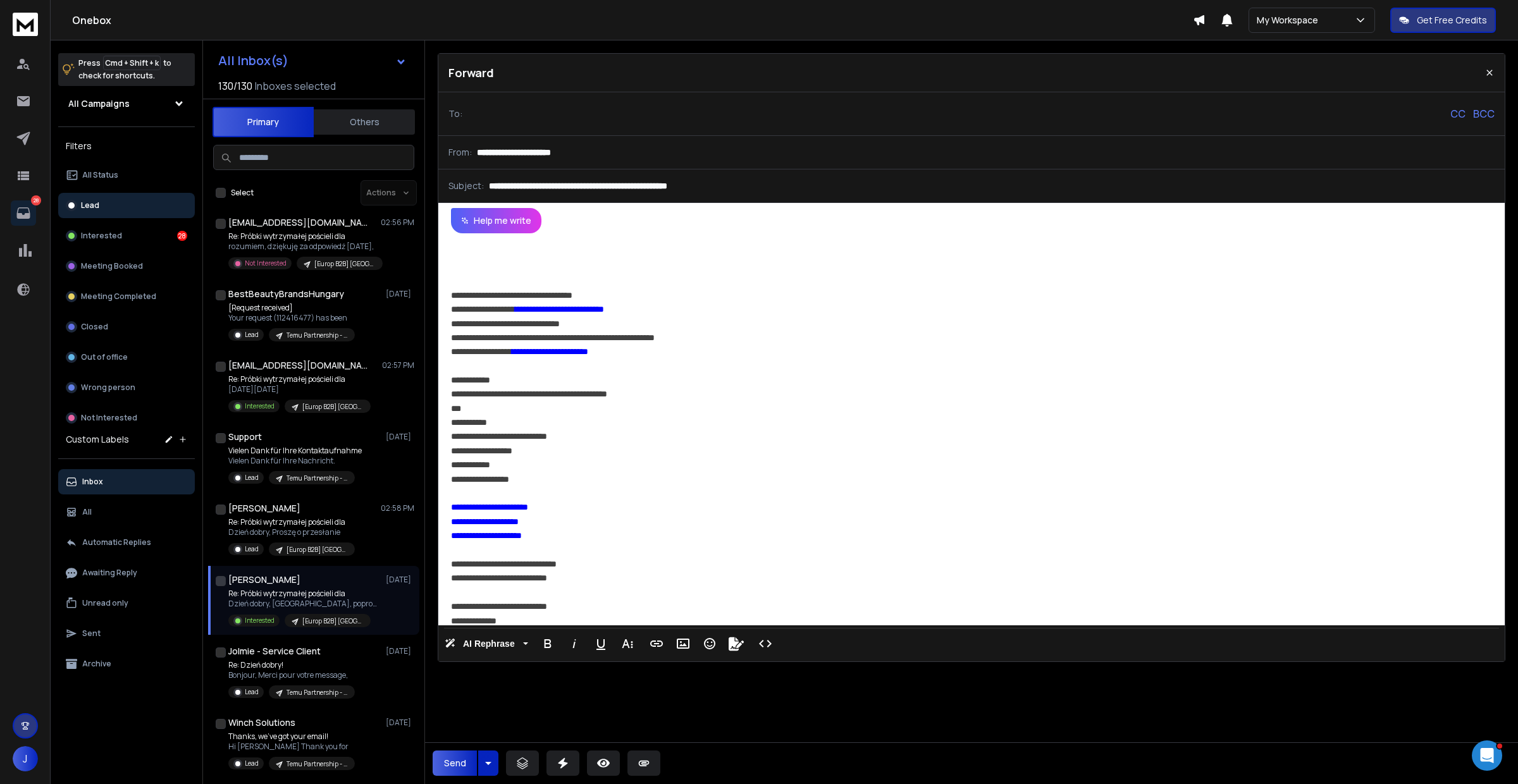
click at [611, 118] on div at bounding box center [956, 114] width 978 height 23
click at [583, 112] on div at bounding box center [956, 114] width 978 height 23
click at [463, 122] on div "To:" at bounding box center [947, 114] width 997 height 23
click at [470, 117] on input at bounding box center [511, 114] width 89 height 23
paste input "**********"
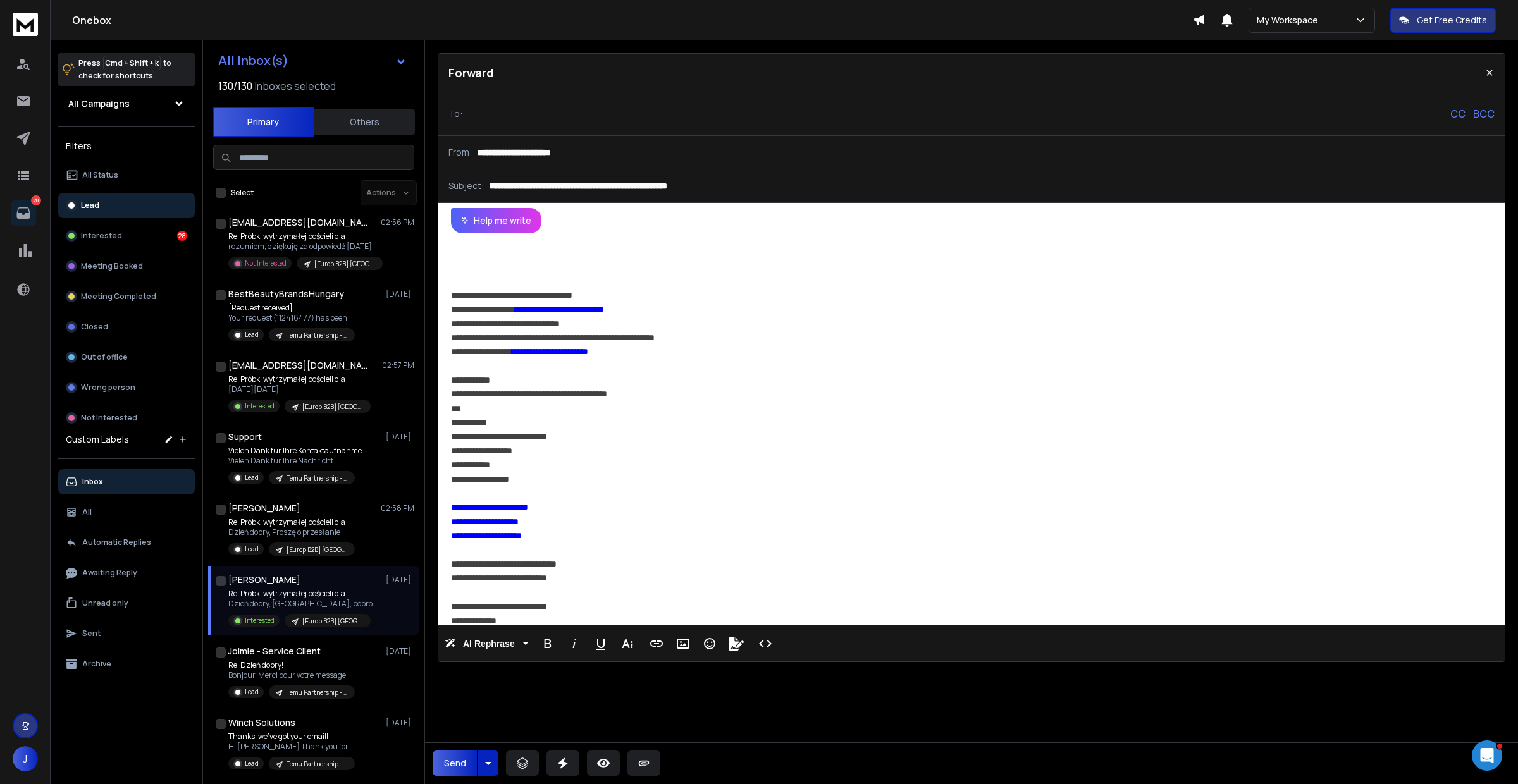
type input "**********"
click at [655, 245] on div "**********" at bounding box center [972, 429] width 1067 height 392
click at [448, 764] on button "Send" at bounding box center [454, 763] width 44 height 25
